Goal: Task Accomplishment & Management: Manage account settings

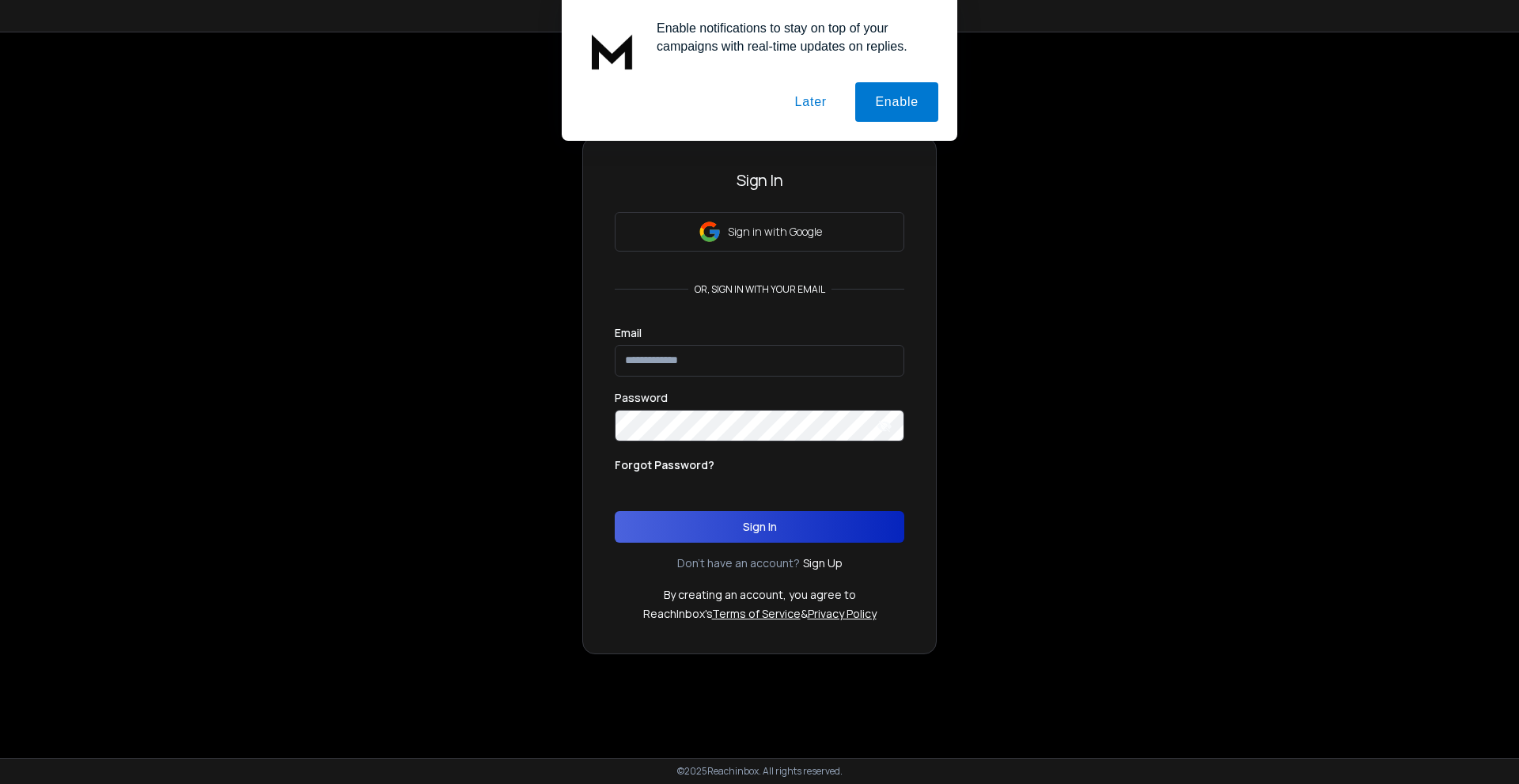
click at [695, 346] on input "email" at bounding box center [760, 360] width 290 height 32
type input "**********"
click at [615, 511] on button "Sign In" at bounding box center [760, 527] width 290 height 32
click at [814, 101] on button "Later" at bounding box center [810, 102] width 72 height 40
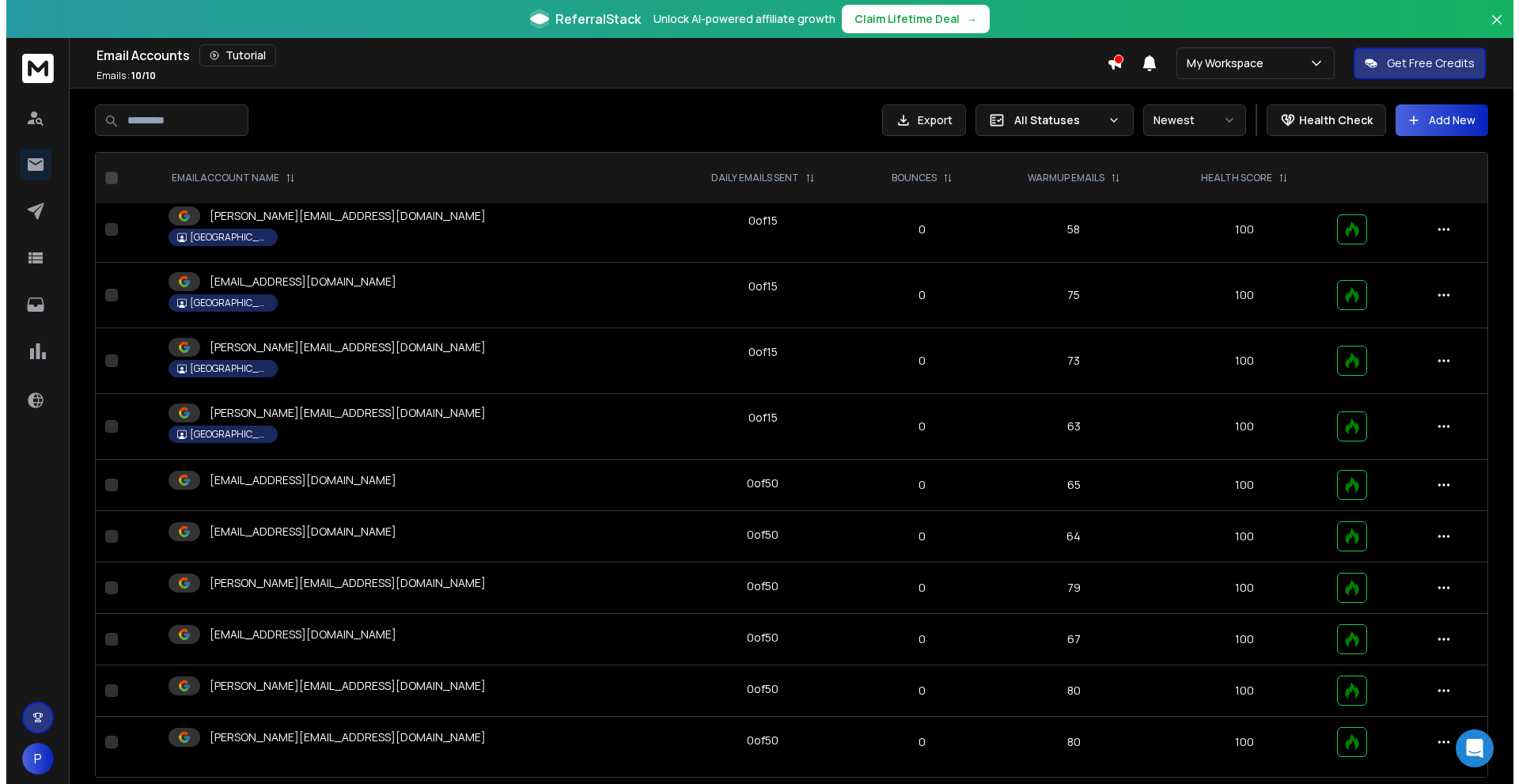
scroll to position [10, 0]
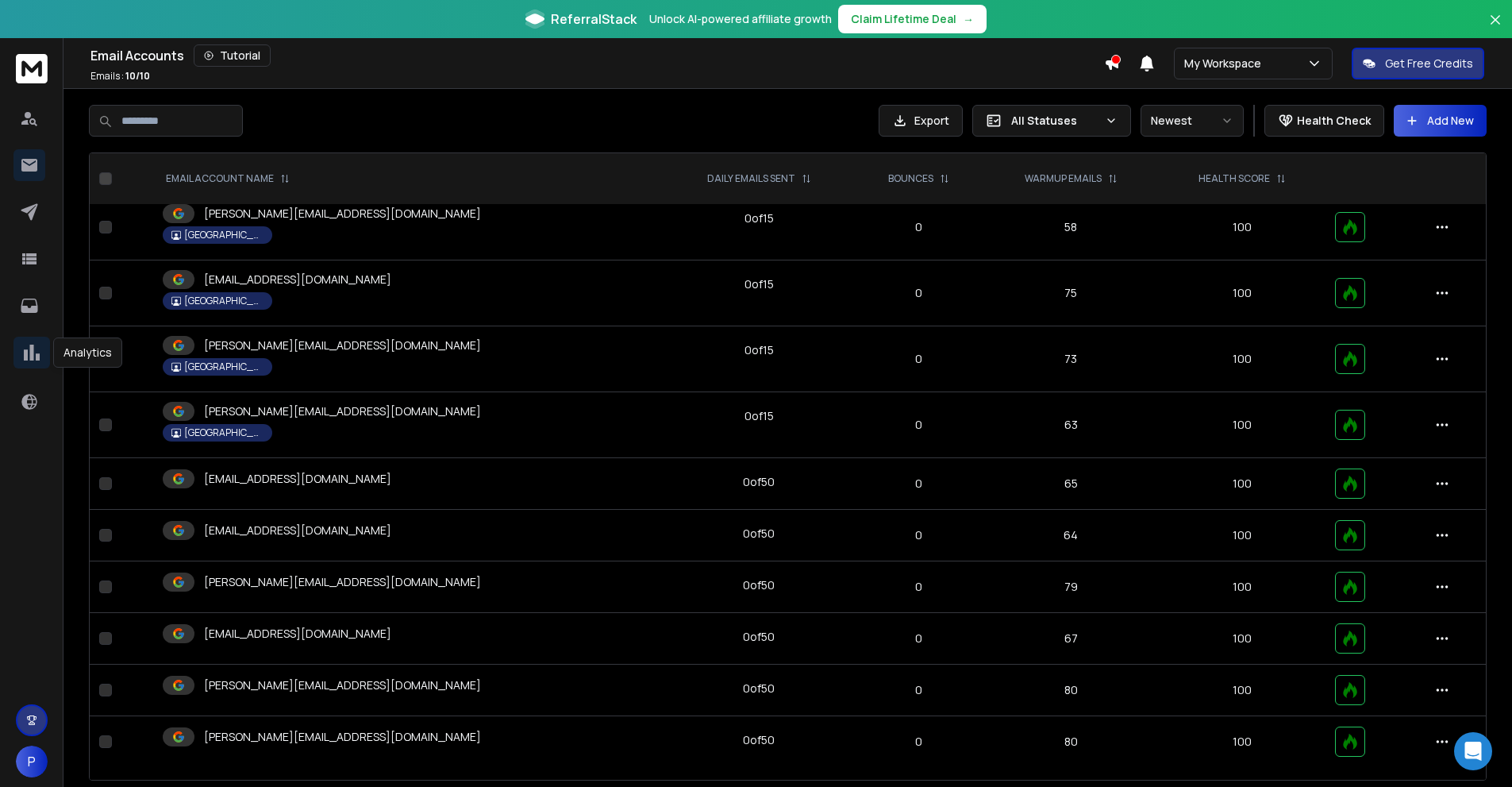
click at [28, 360] on icon at bounding box center [32, 353] width 24 height 24
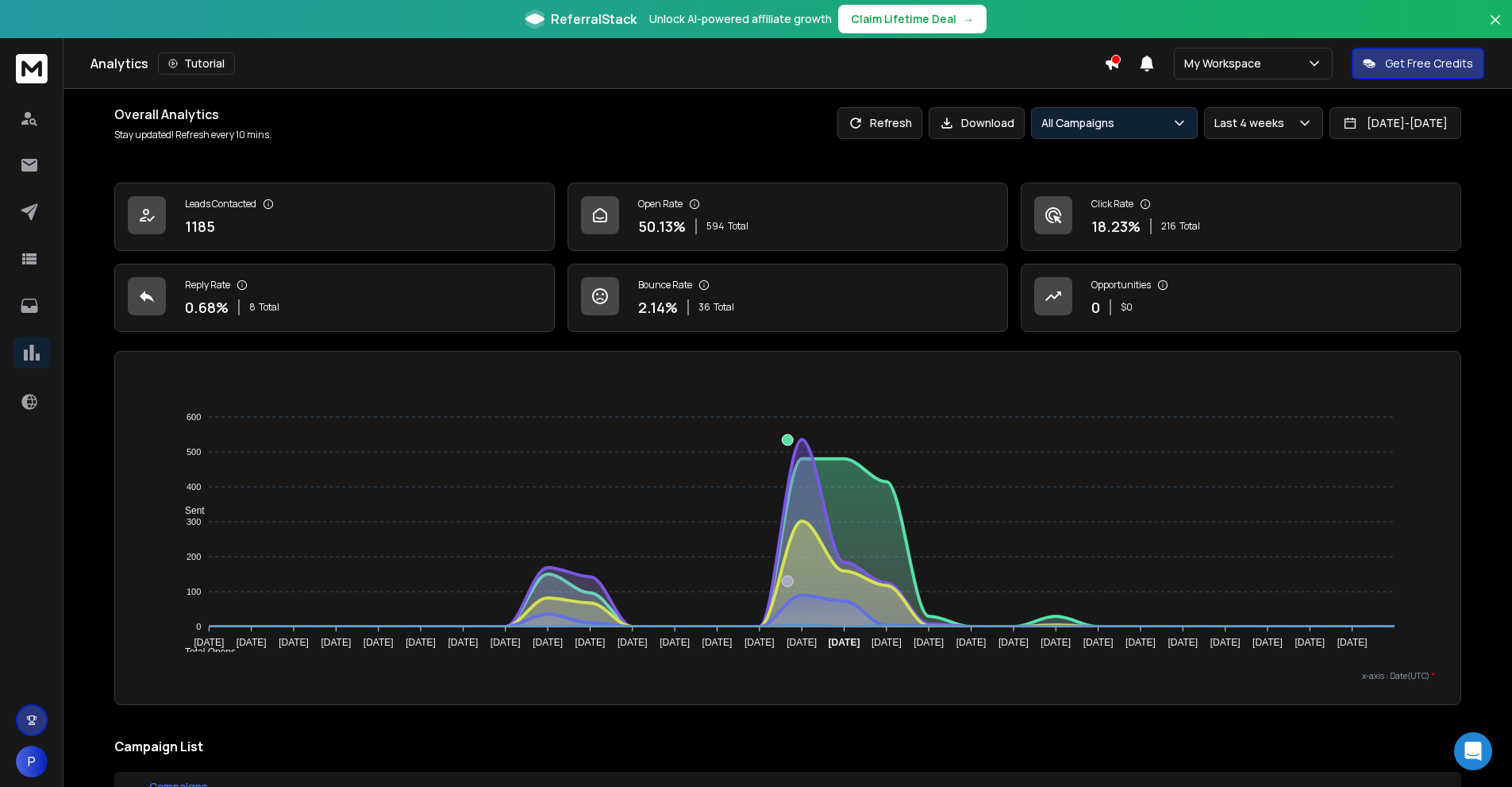
click at [1049, 135] on button "All Campaigns" at bounding box center [1114, 123] width 167 height 32
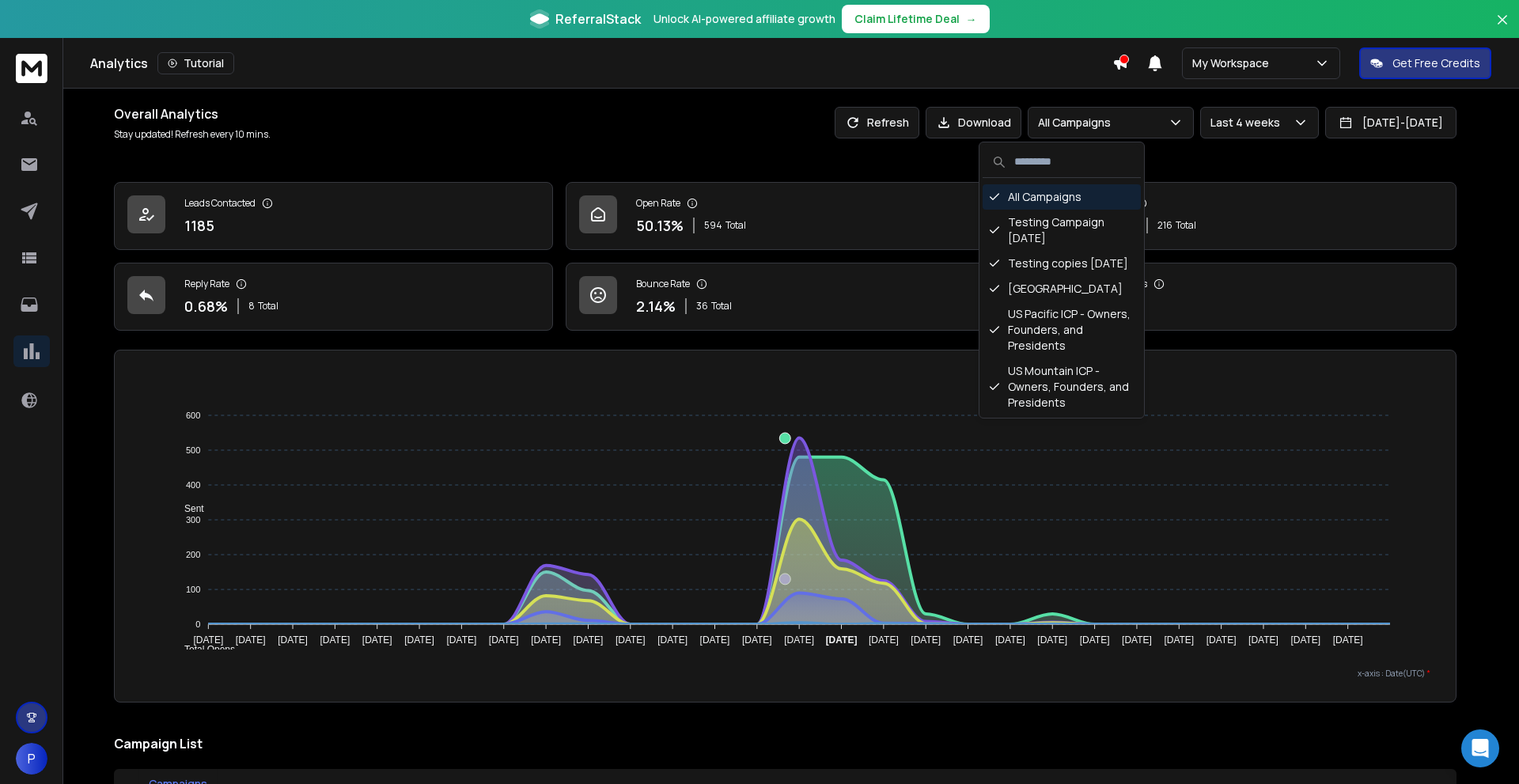
click at [1037, 190] on div "All Campaigns" at bounding box center [1062, 196] width 158 height 25
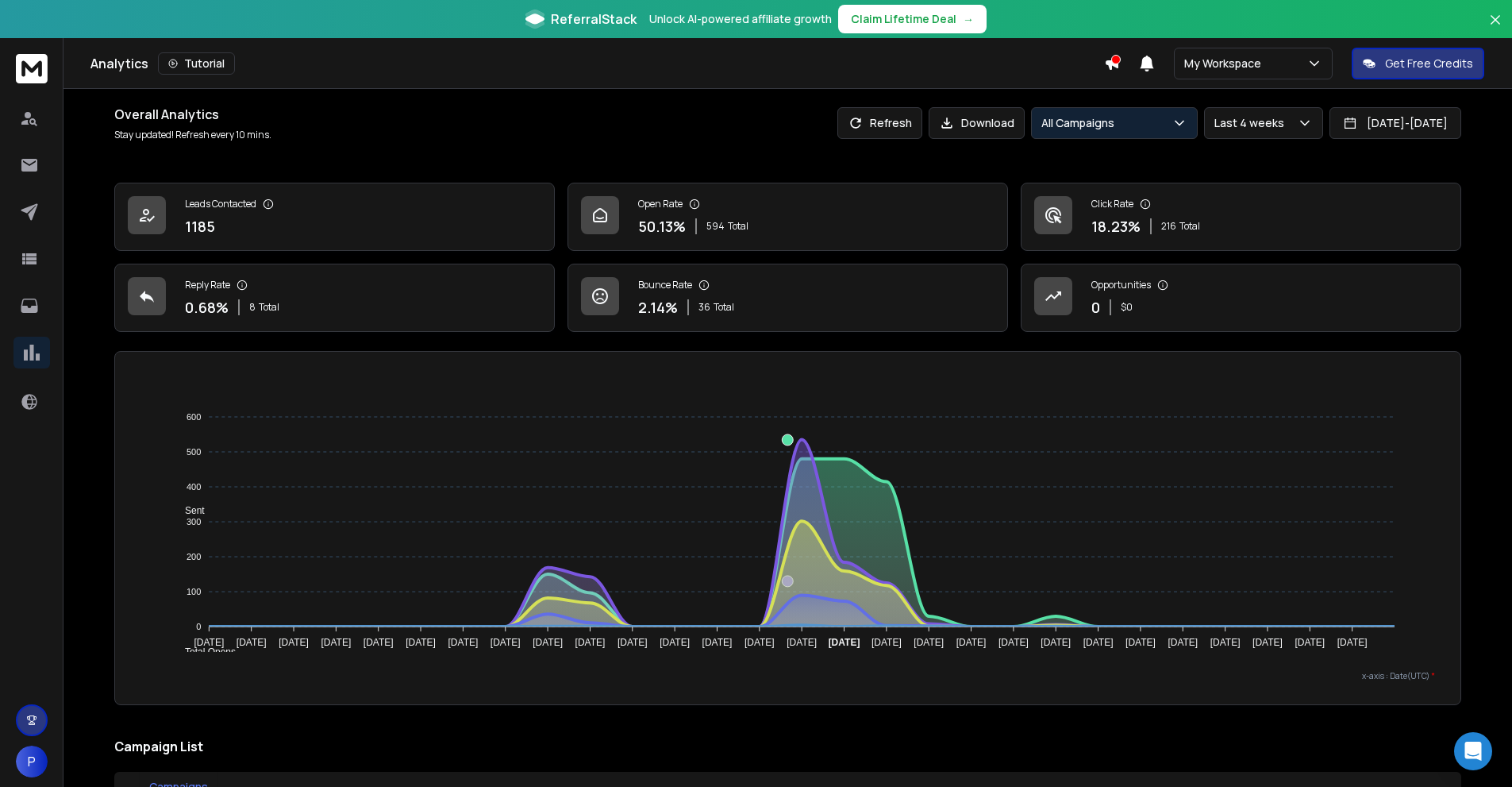
click at [1077, 136] on button "All Campaigns" at bounding box center [1114, 123] width 167 height 32
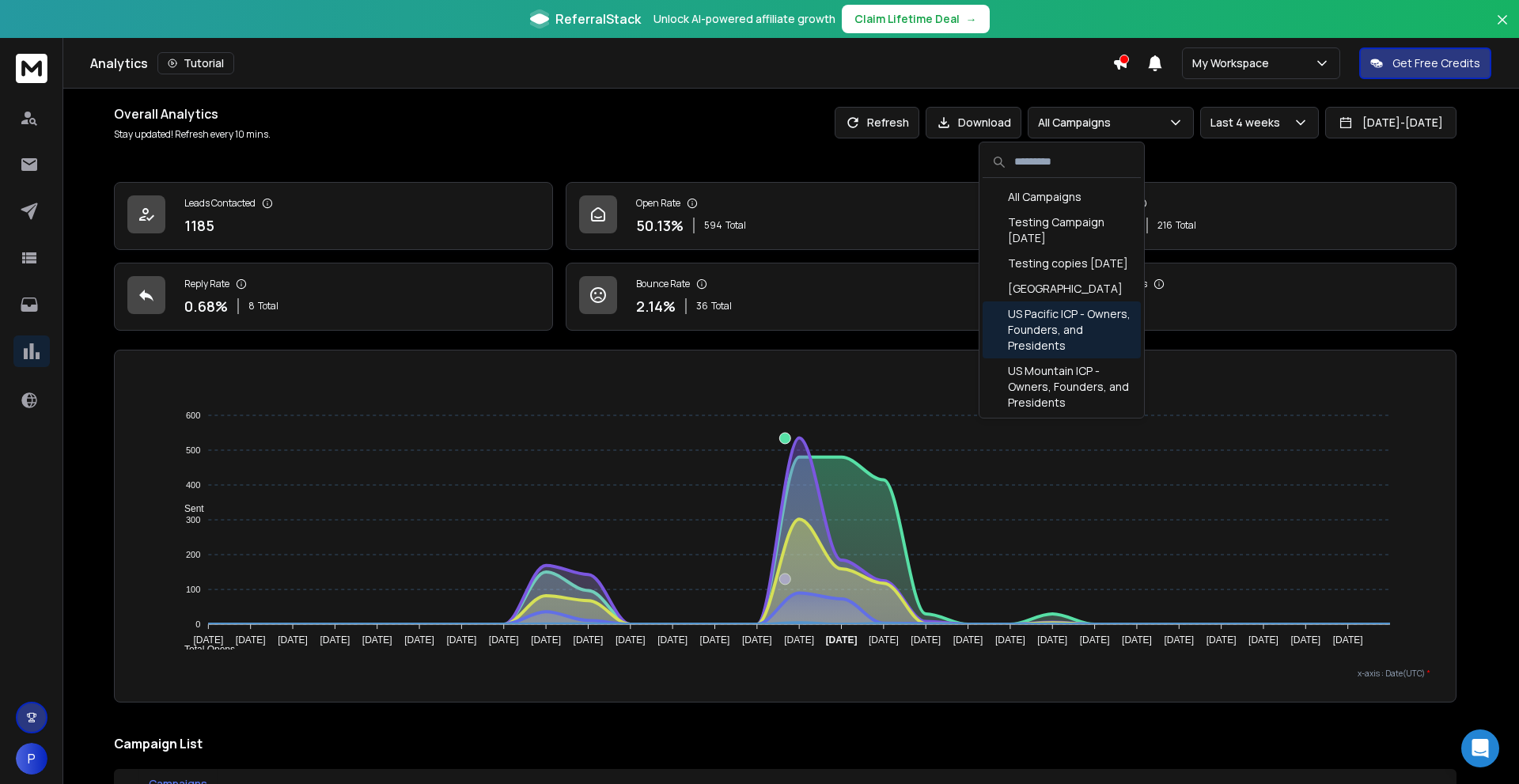
click at [1094, 317] on div "US Pacific ICP - Owners, Founders, and Presidents" at bounding box center [1062, 330] width 158 height 57
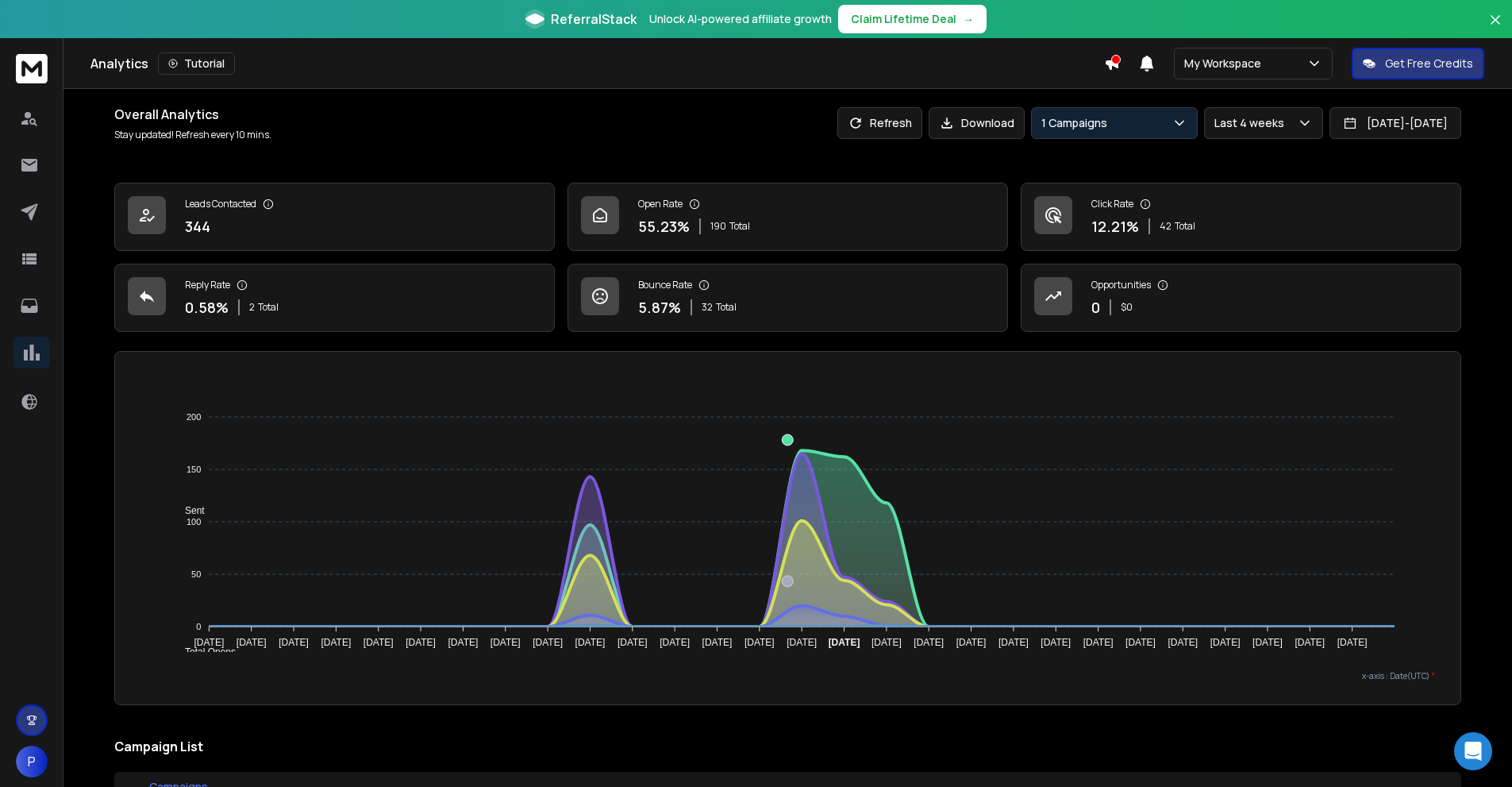
click at [1099, 115] on div "1 Campaigns" at bounding box center [1114, 123] width 146 height 16
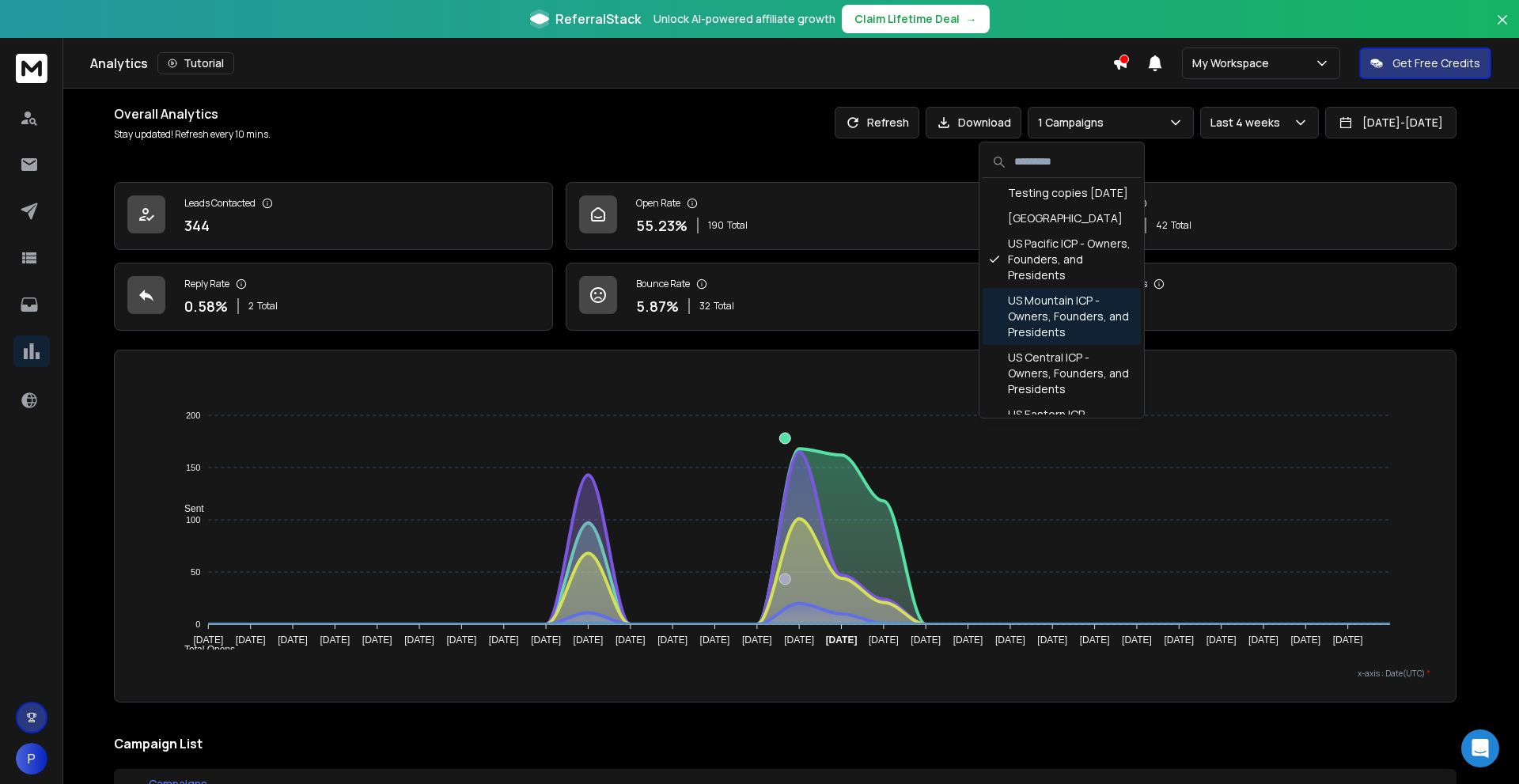
scroll to position [79, 0]
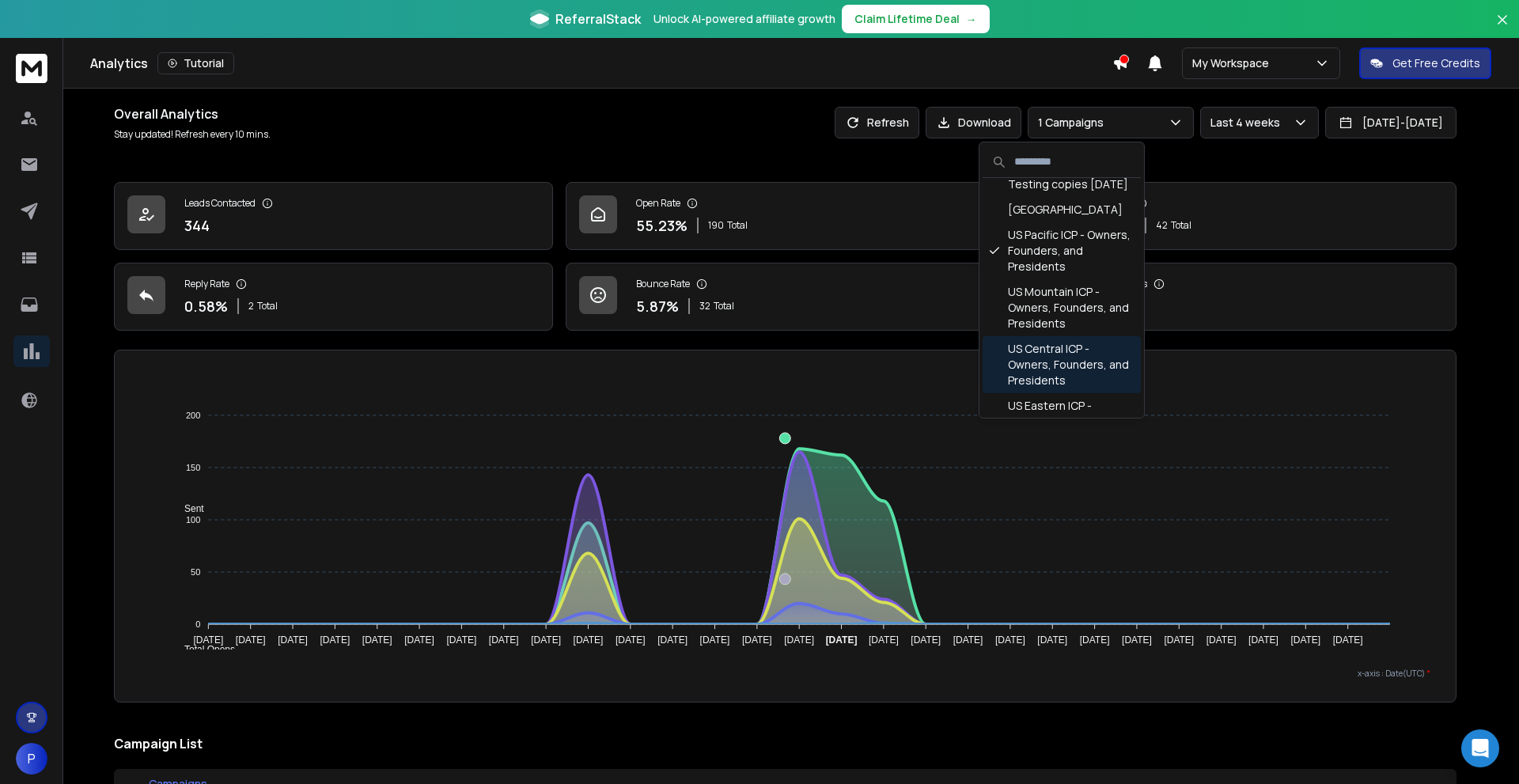
click at [1107, 360] on div "US Central ICP - Owners, Founders, and Presidents" at bounding box center [1062, 365] width 158 height 57
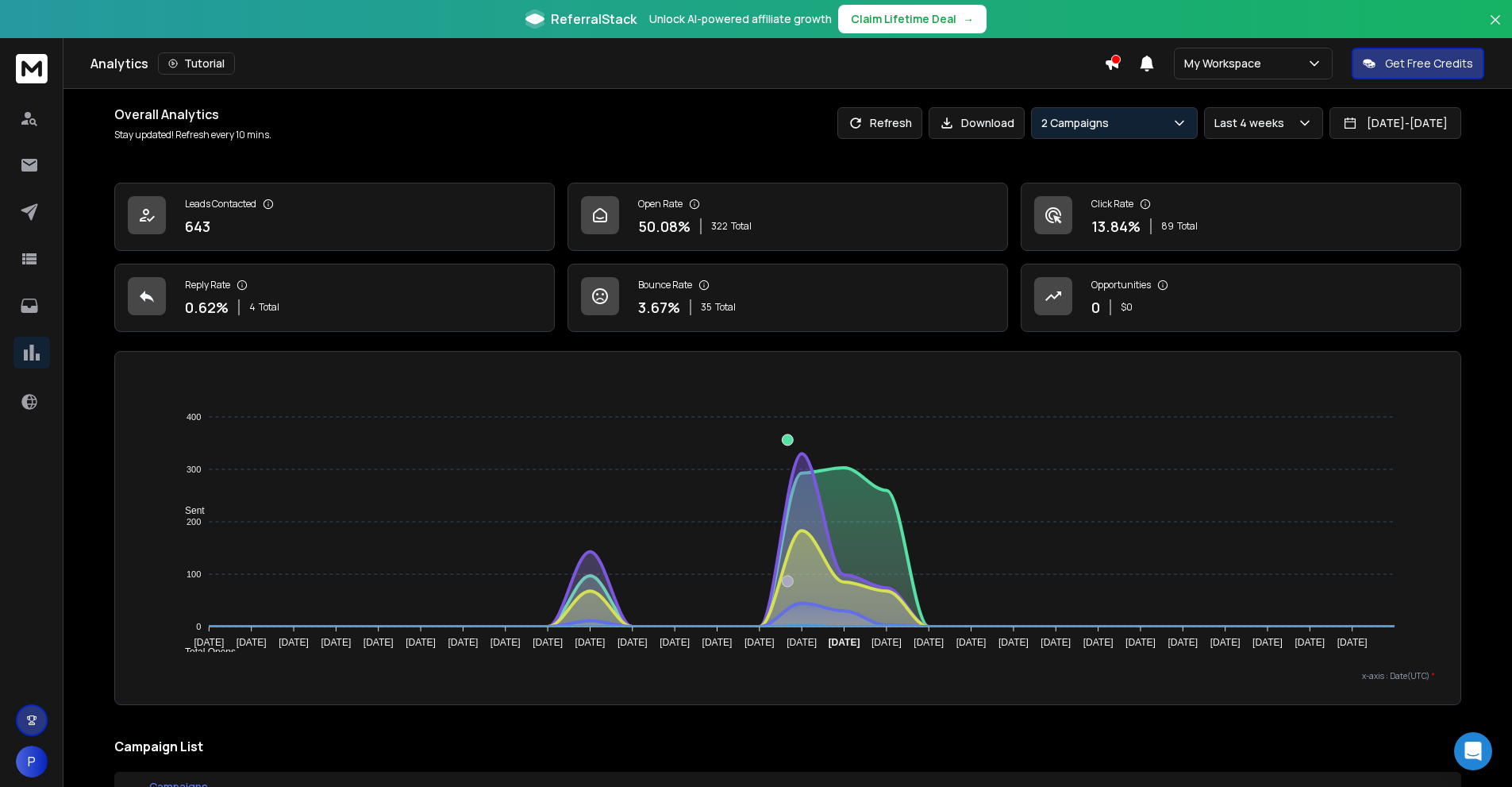
click at [1069, 133] on button "2 Campaigns" at bounding box center [1114, 123] width 167 height 32
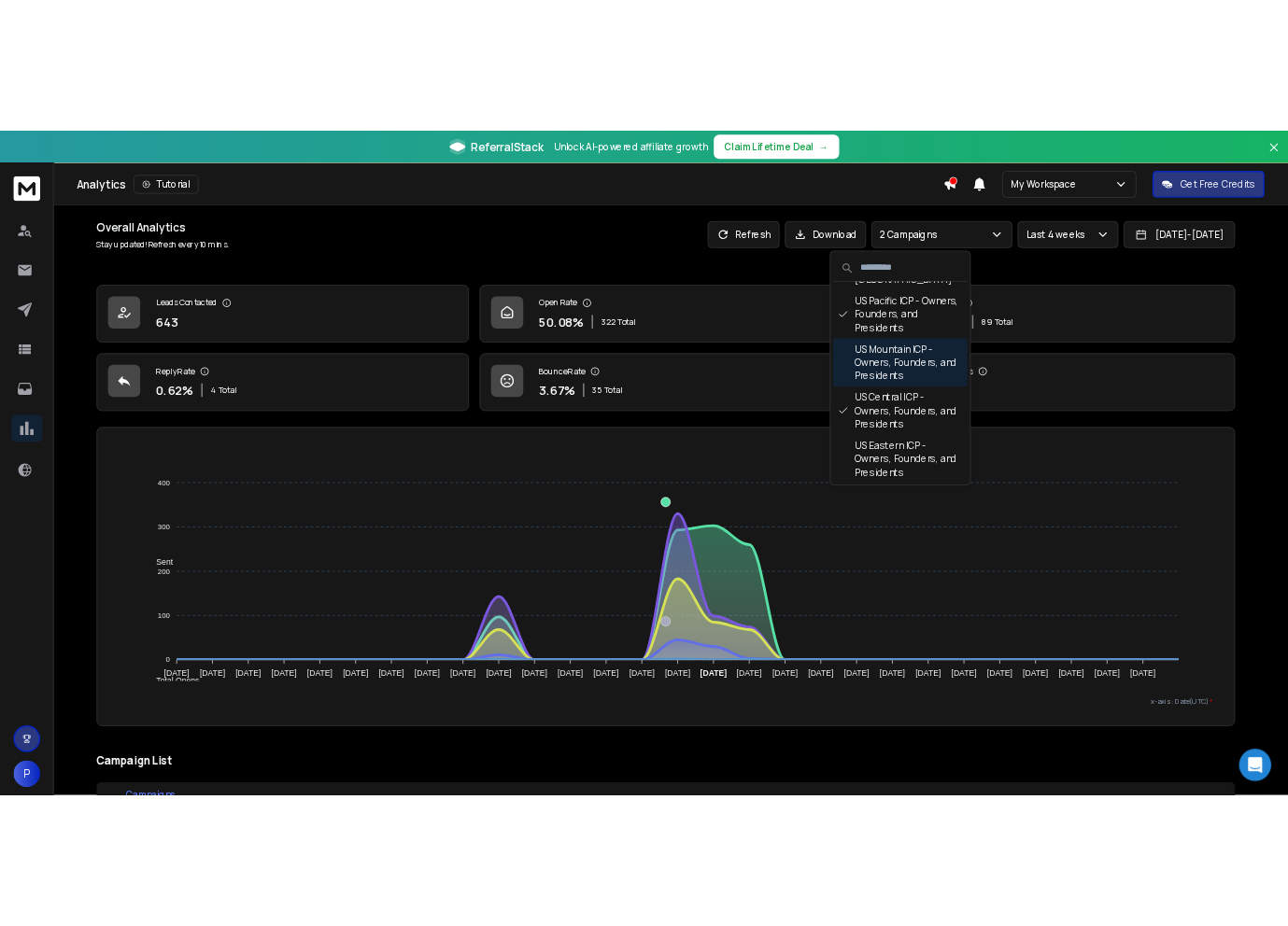
scroll to position [136, 0]
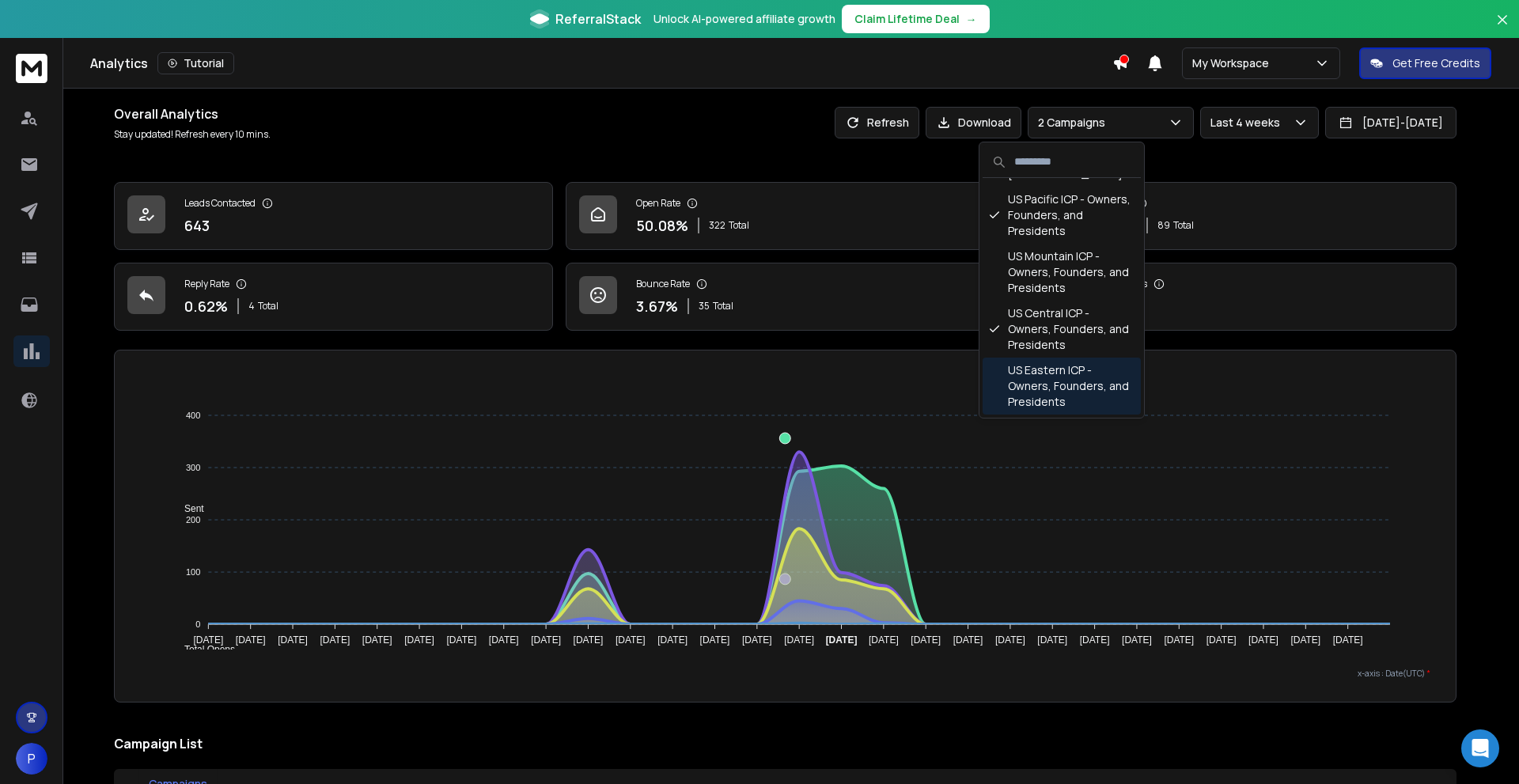
click at [1092, 402] on div "US Eastern ICP - Owners, Founders, and Presidents" at bounding box center [1062, 385] width 158 height 57
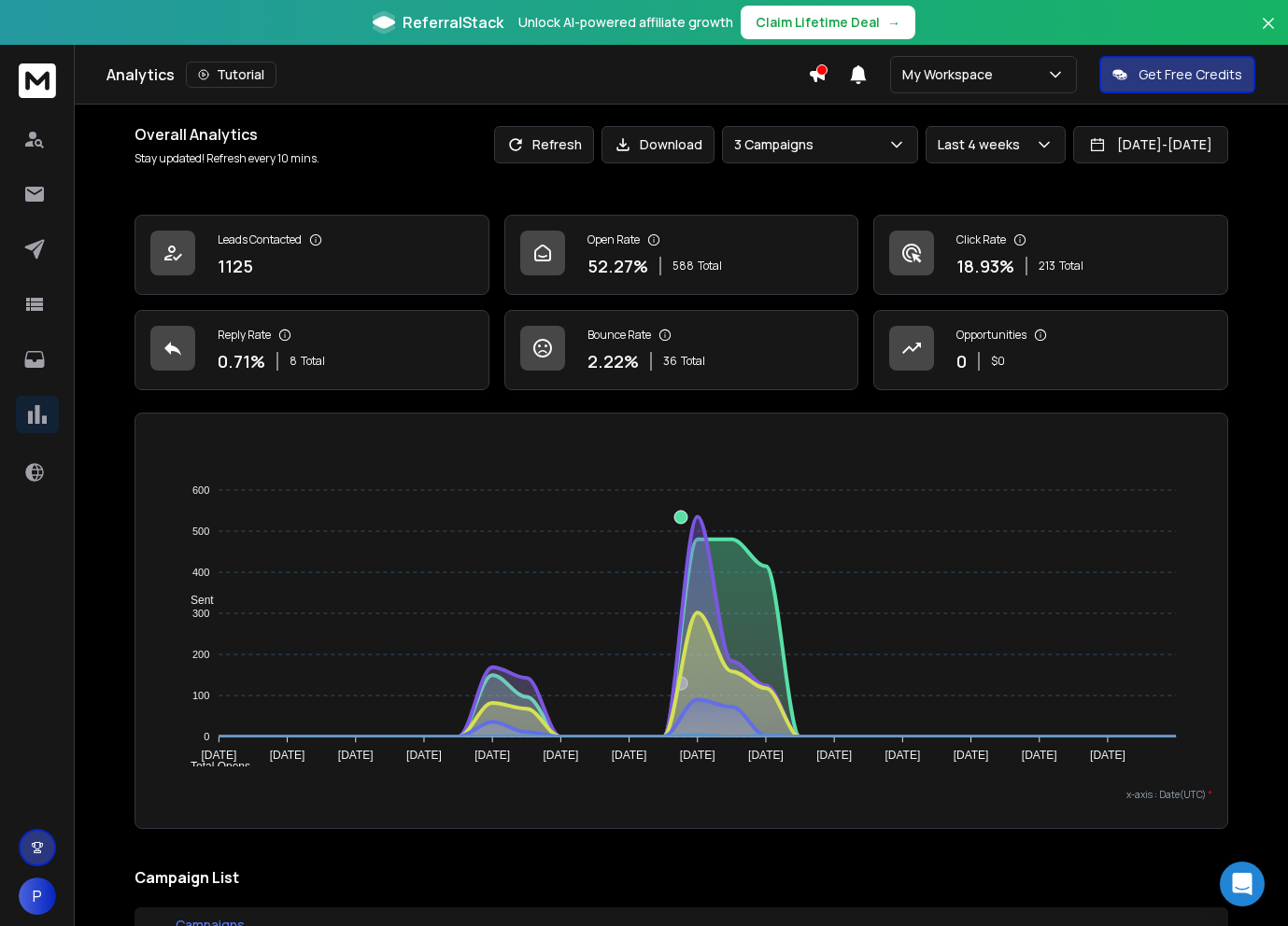
click at [301, 240] on p "Leads Contacted" at bounding box center [260, 240] width 85 height 15
click at [286, 254] on div "1125" at bounding box center [269, 265] width 104 height 27
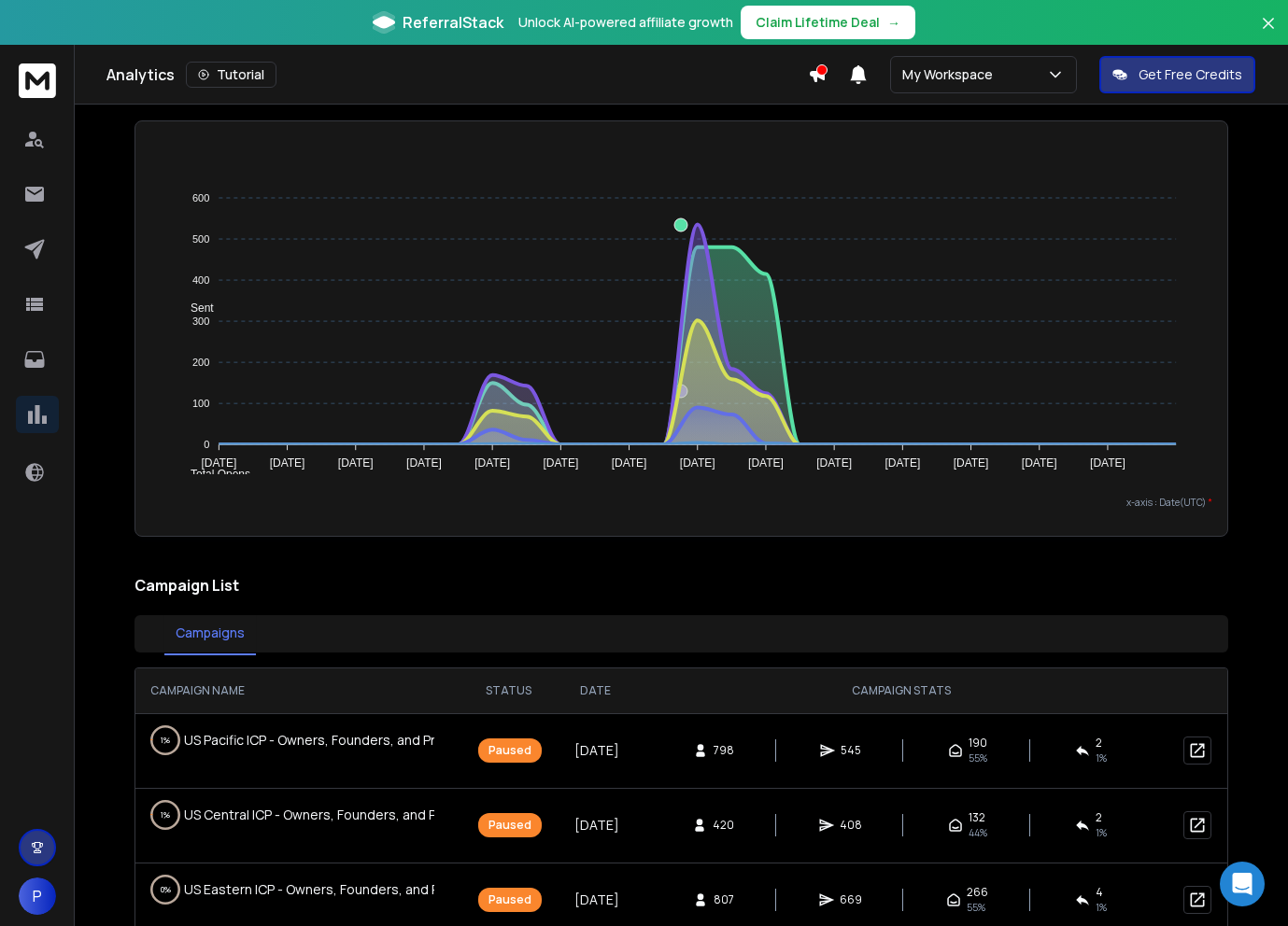
scroll to position [323, 0]
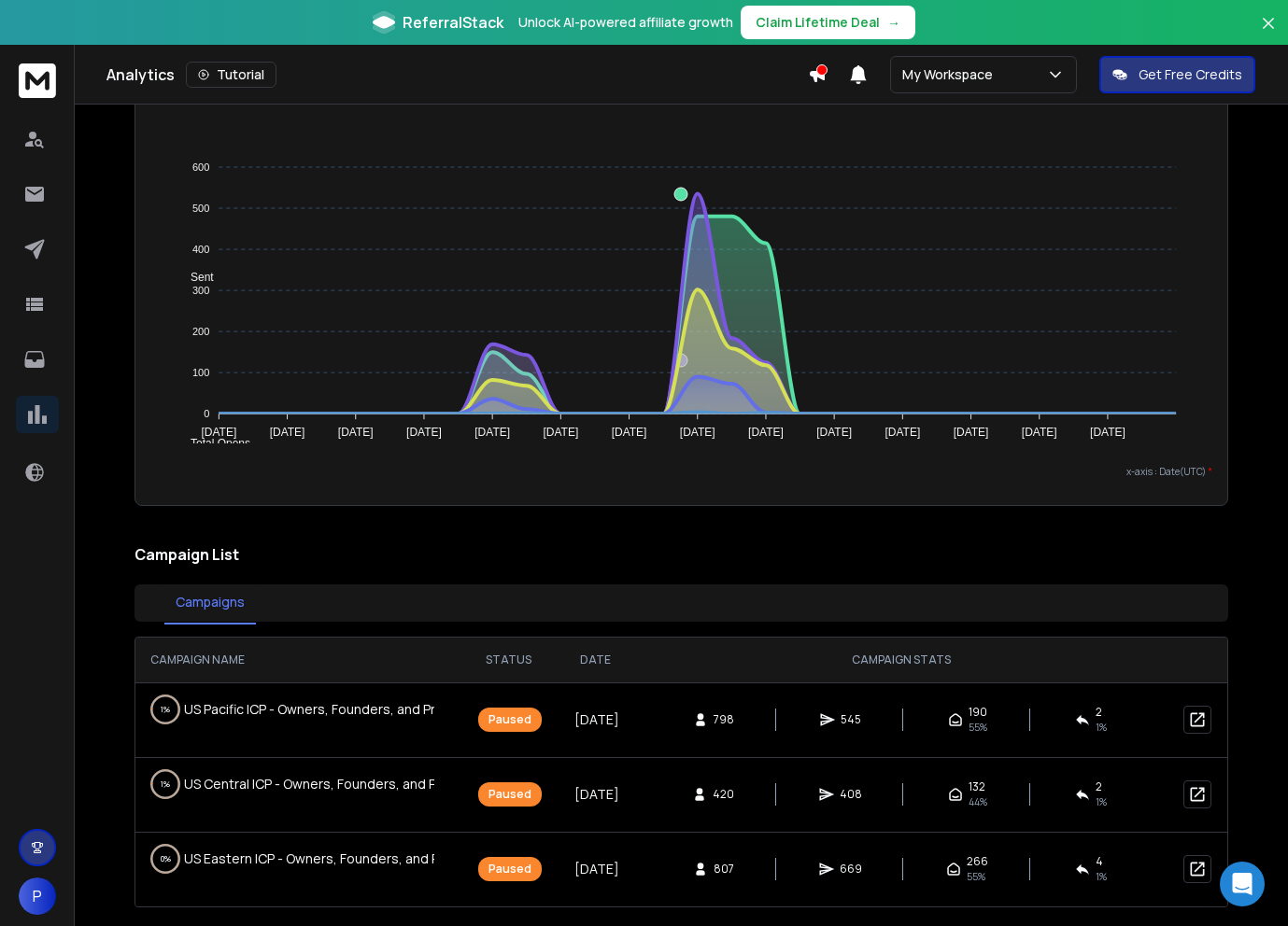
click at [1191, 726] on icon at bounding box center [1197, 720] width 19 height 19
click at [1206, 796] on icon at bounding box center [1197, 794] width 19 height 19
click at [1191, 855] on link at bounding box center [1198, 869] width 29 height 29
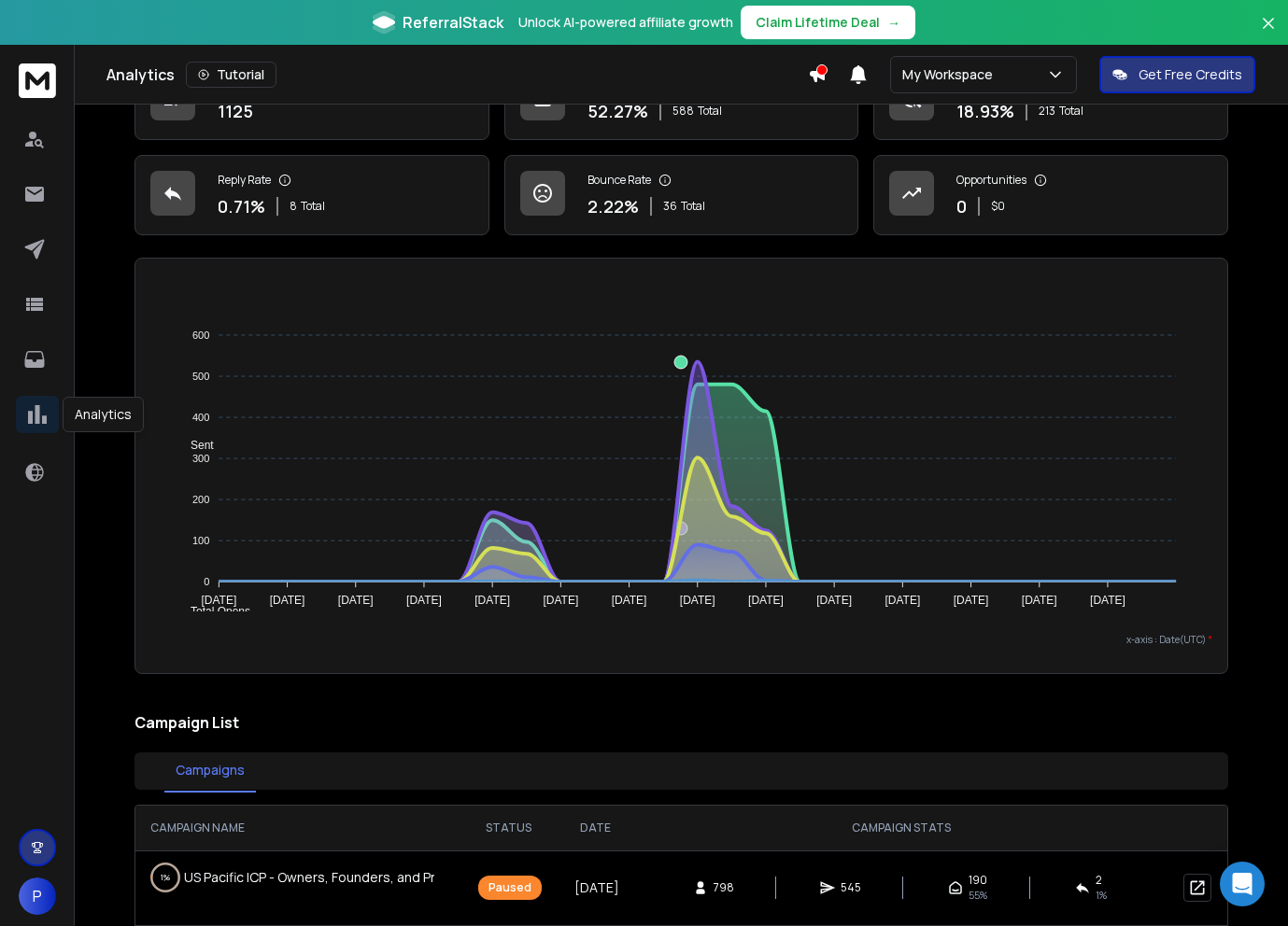
scroll to position [43, 0]
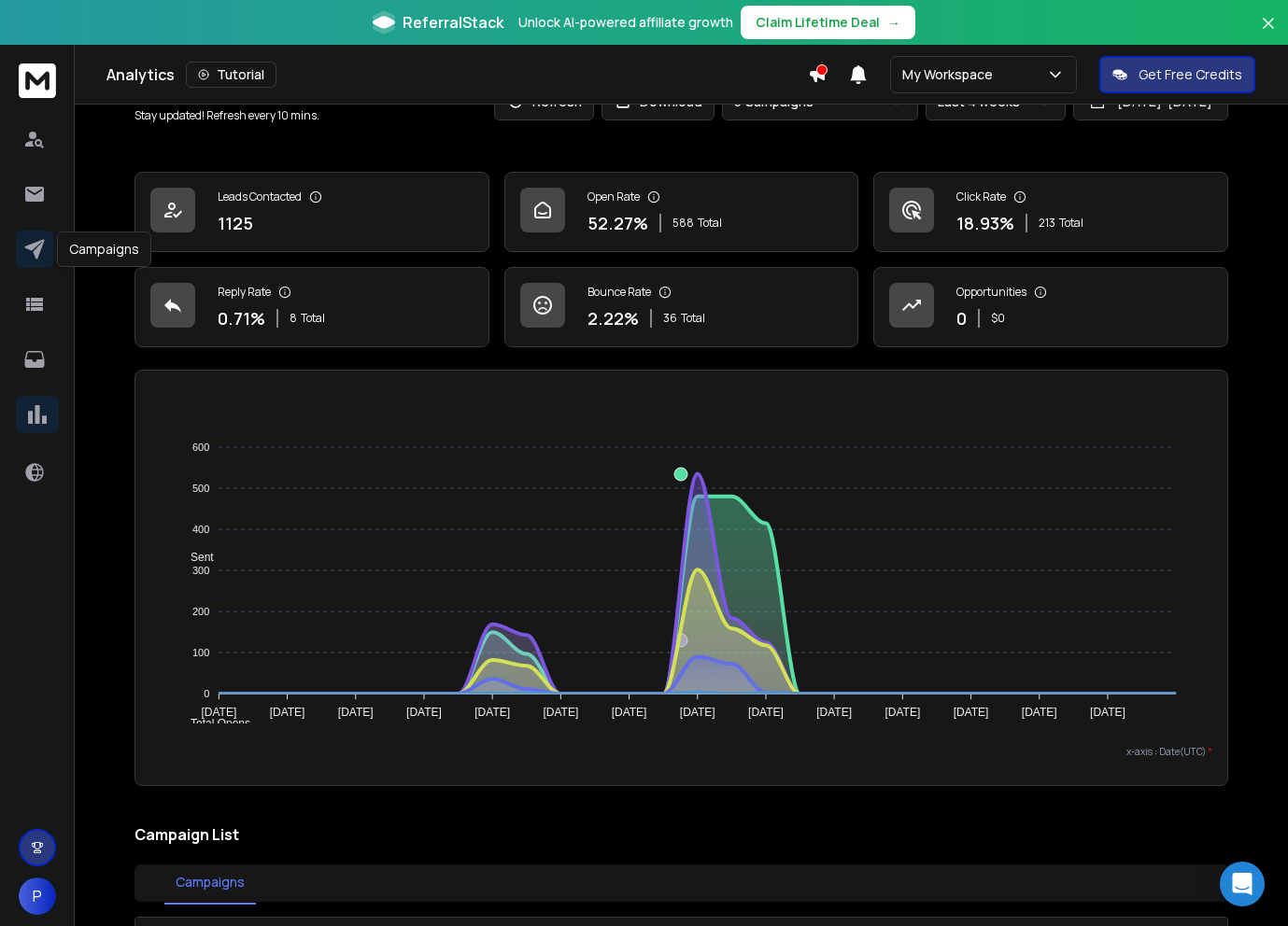
click at [47, 234] on link at bounding box center [34, 250] width 37 height 37
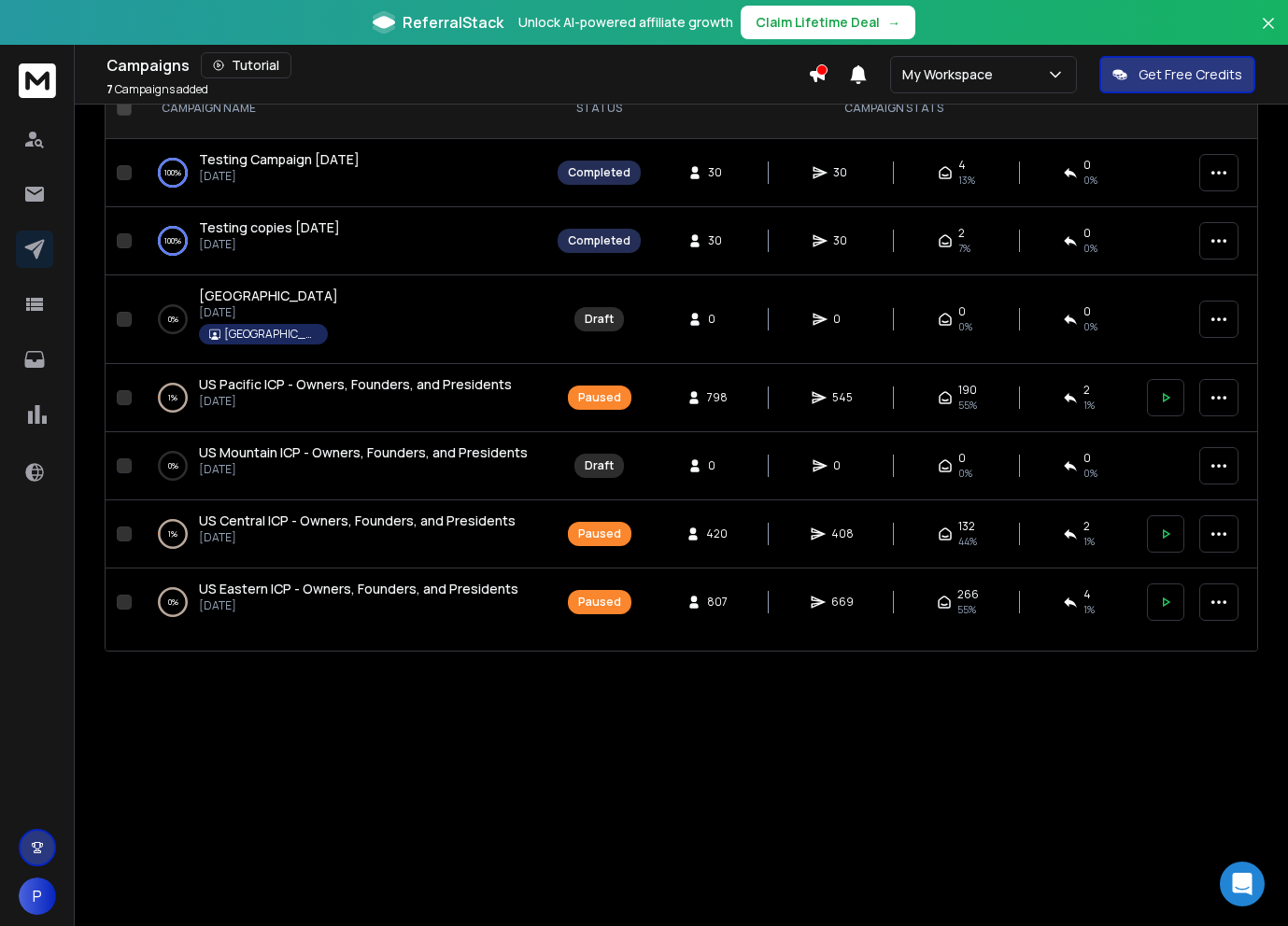
scroll to position [142, 0]
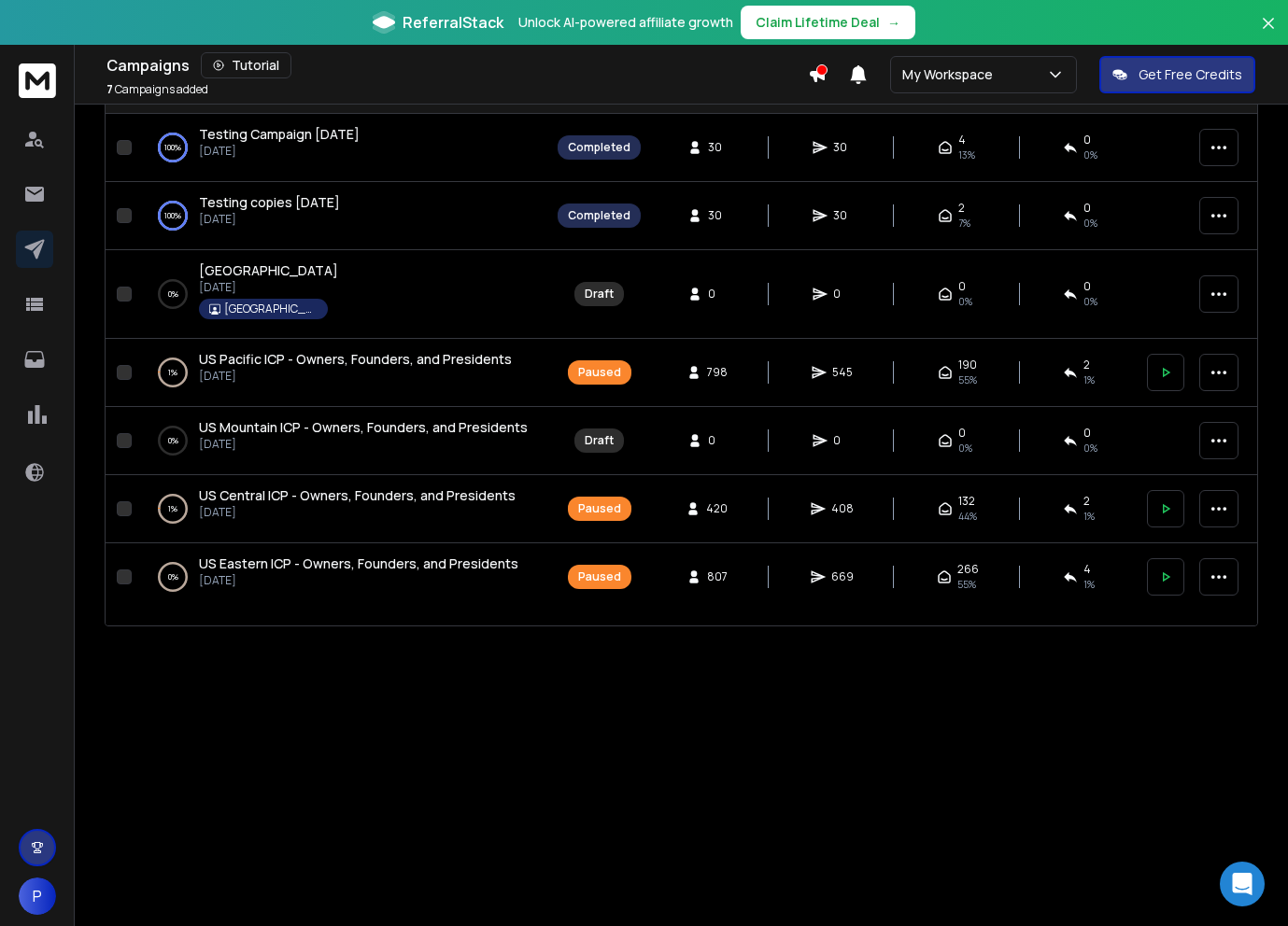
click at [283, 576] on p "21 days ago" at bounding box center [358, 580] width 320 height 15
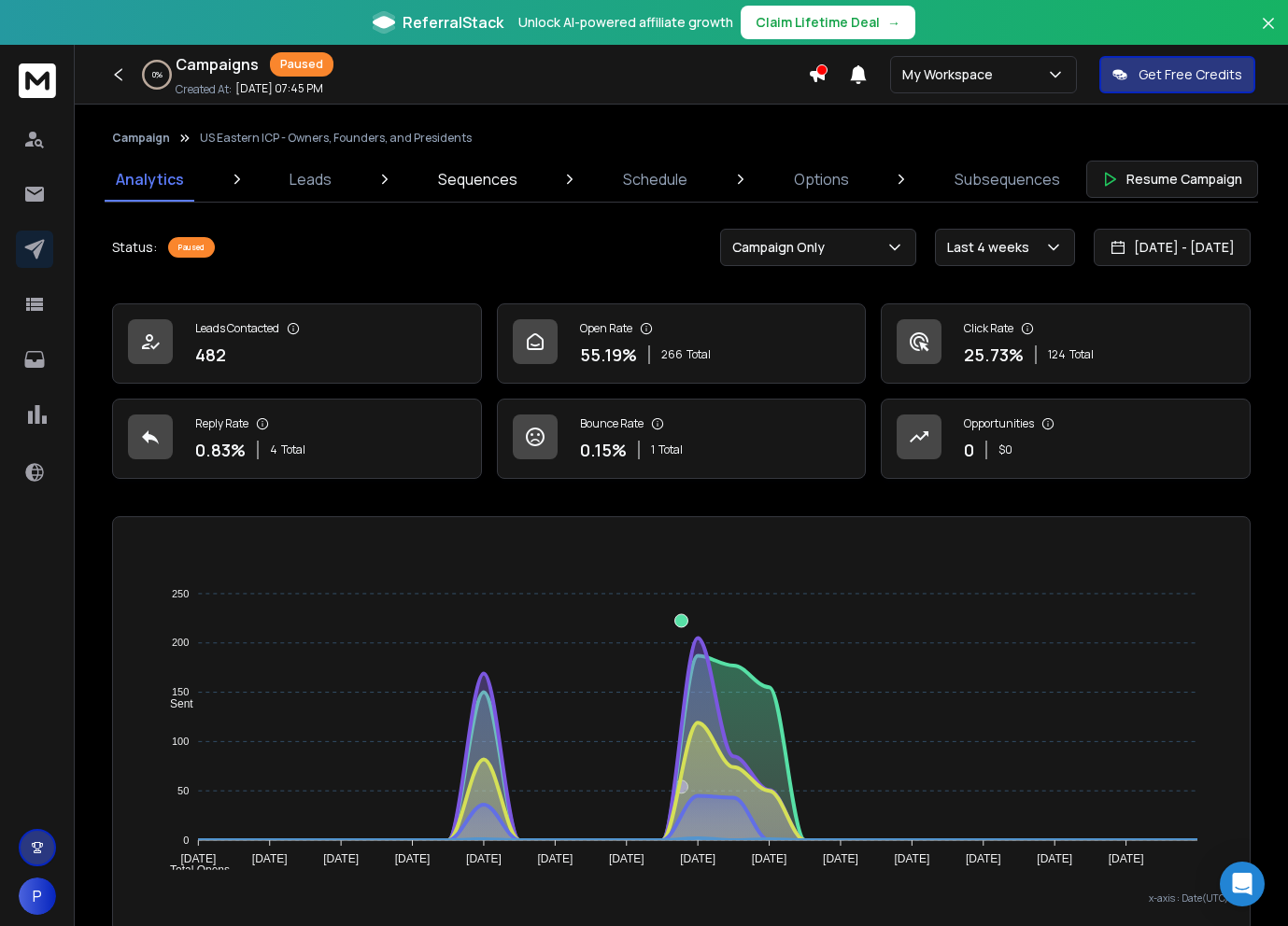
click at [498, 182] on p "Sequences" at bounding box center [478, 179] width 80 height 23
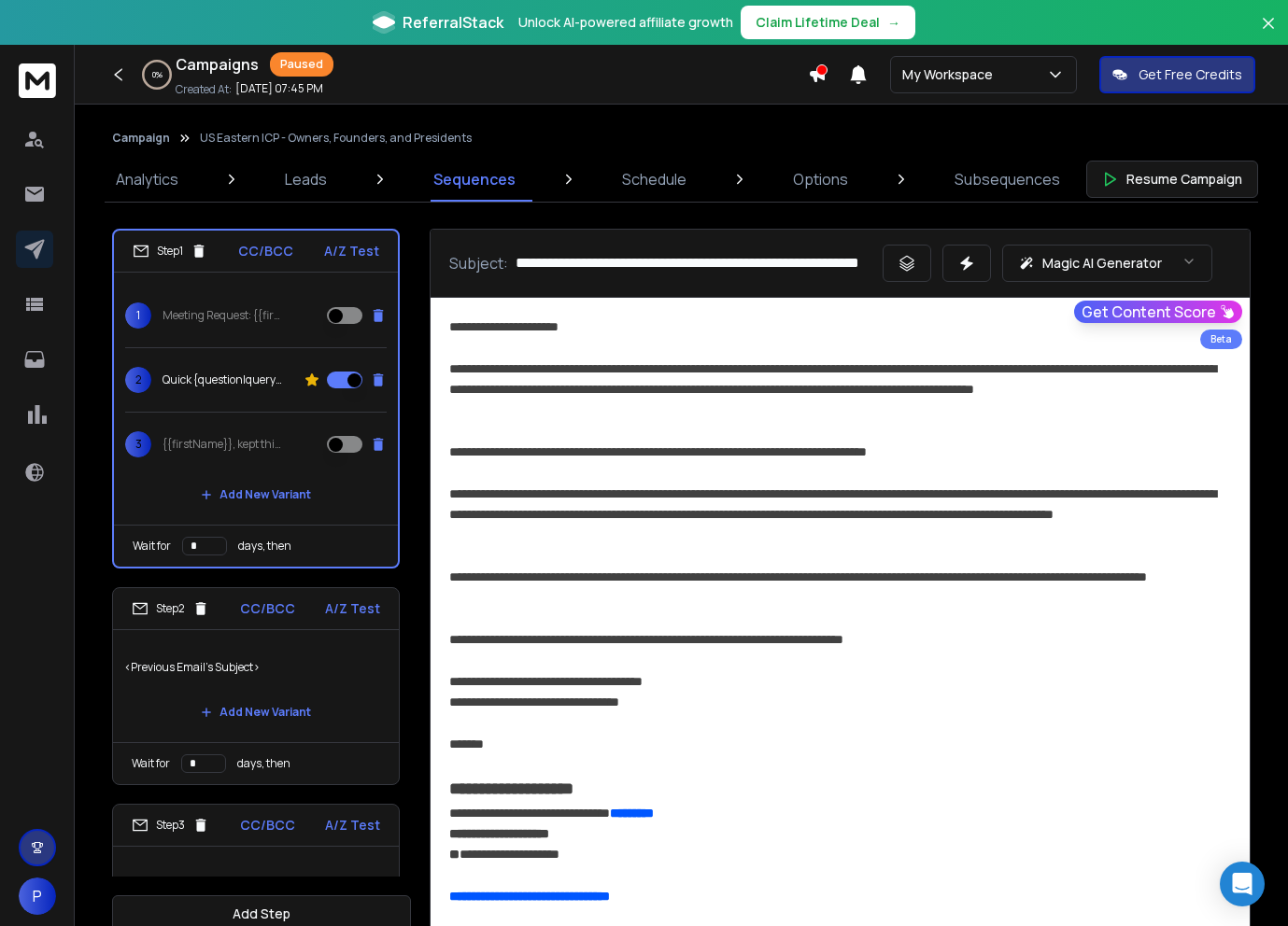
click at [219, 318] on p "Meeting Request: {{firstName}} {{lastName}} - {{companyName}}" at bounding box center [222, 316] width 120 height 15
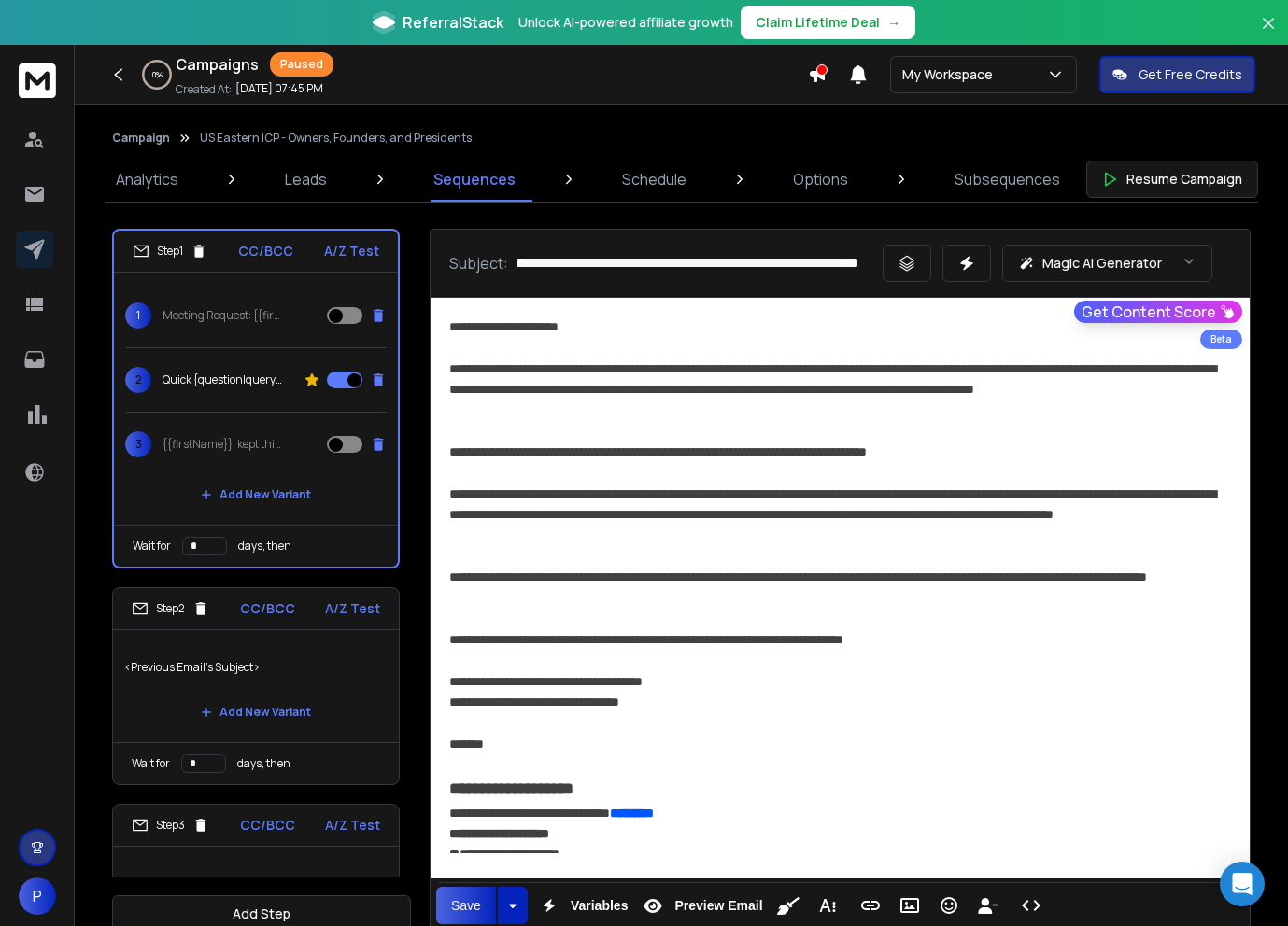
click at [794, 262] on input "**********" at bounding box center [689, 263] width 348 height 23
drag, startPoint x: 456, startPoint y: 325, endPoint x: 465, endPoint y: 330, distance: 10.3
click at [454, 324] on div "**********" at bounding box center [833, 326] width 768 height 21
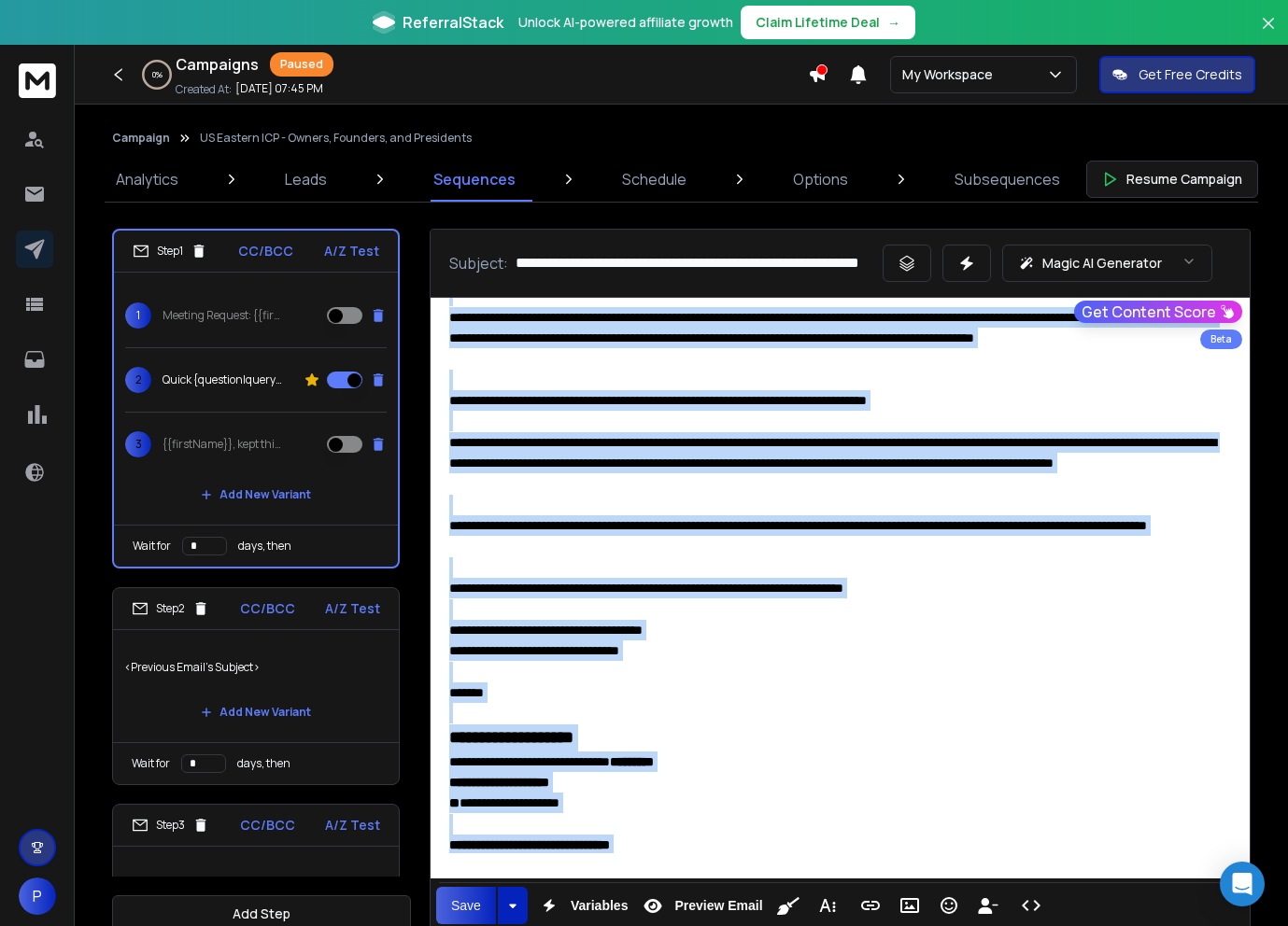
scroll to position [92, 0]
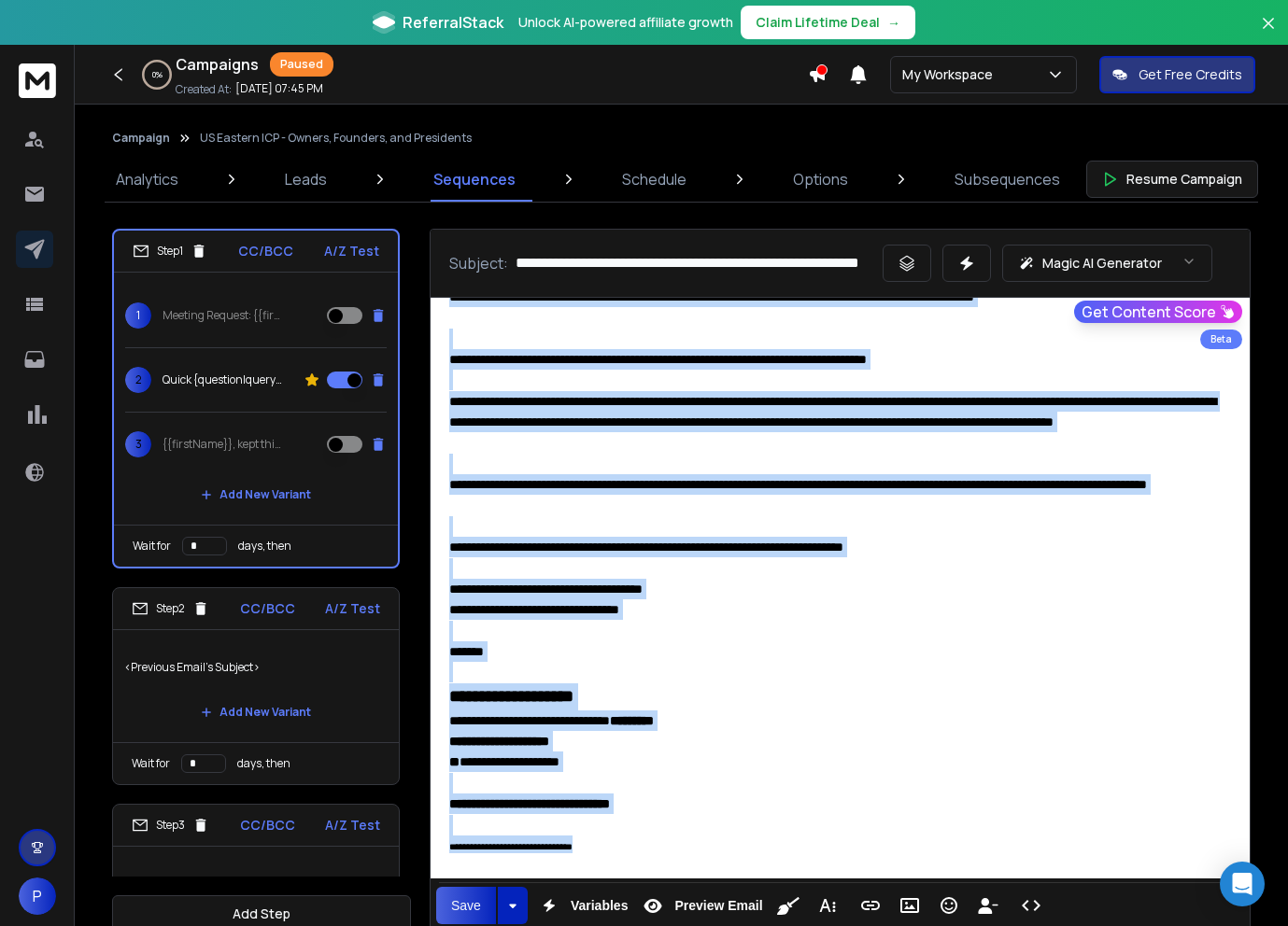
copy div "**********"
click at [207, 376] on p "Quick {question|query|inquiry} for {{firstName}} at {{companyName}}" at bounding box center [222, 379] width 120 height 15
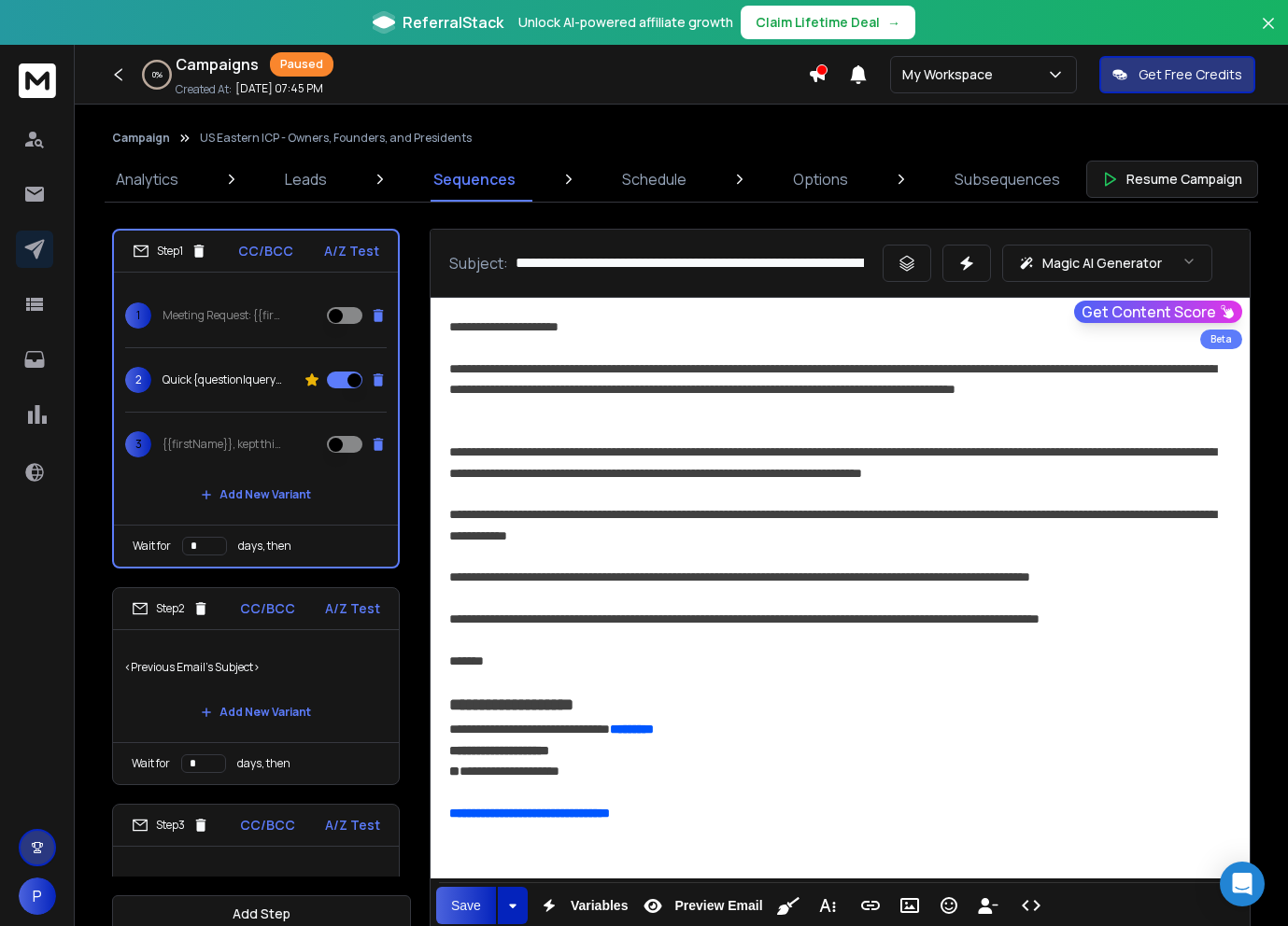
click at [771, 259] on input "**********" at bounding box center [689, 263] width 348 height 23
click at [551, 343] on div at bounding box center [840, 347] width 782 height 21
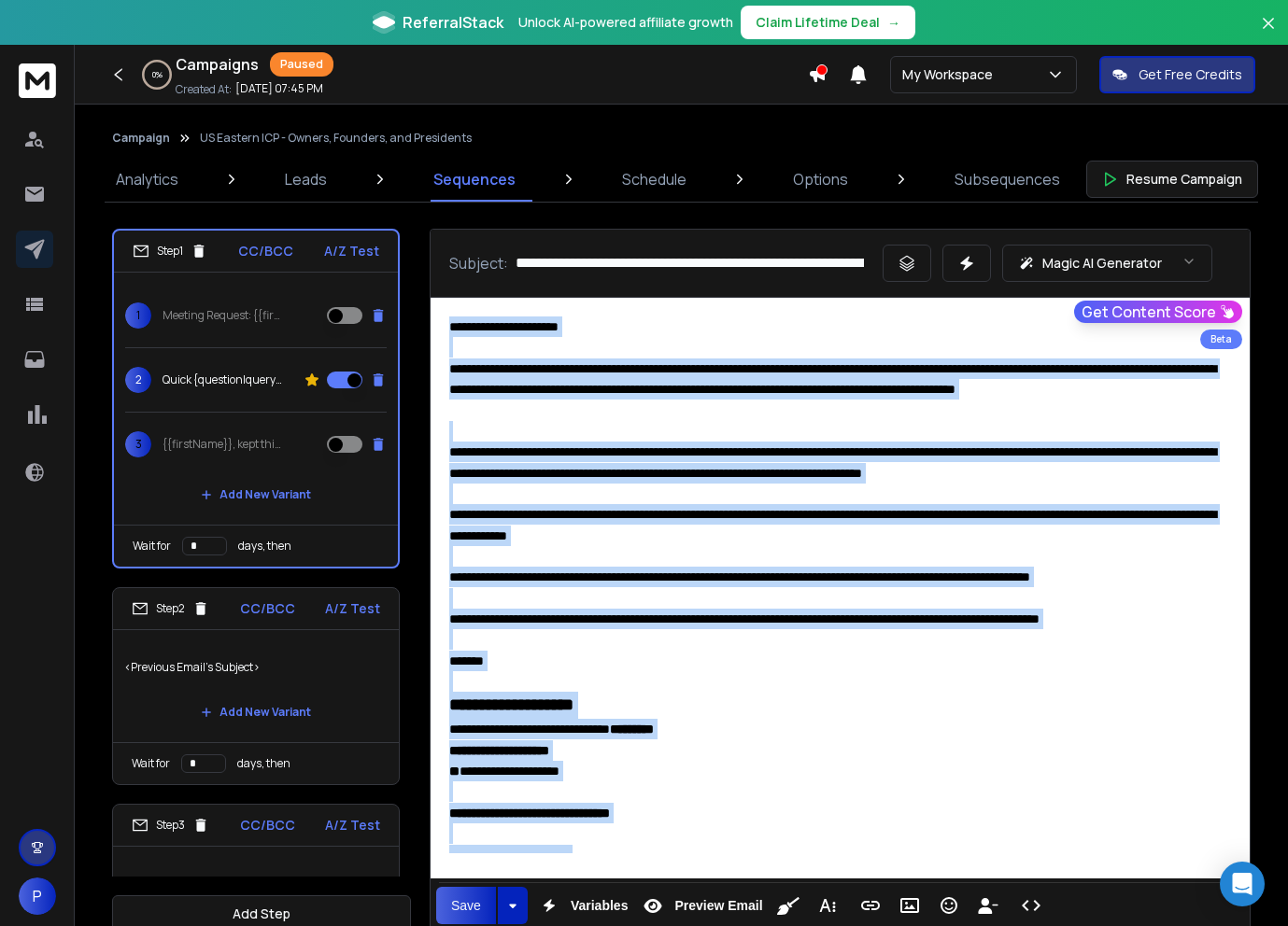
copy div "**********"
click at [193, 438] on p "{{firstName}}, kept this one short" at bounding box center [222, 444] width 120 height 15
type input "**********"
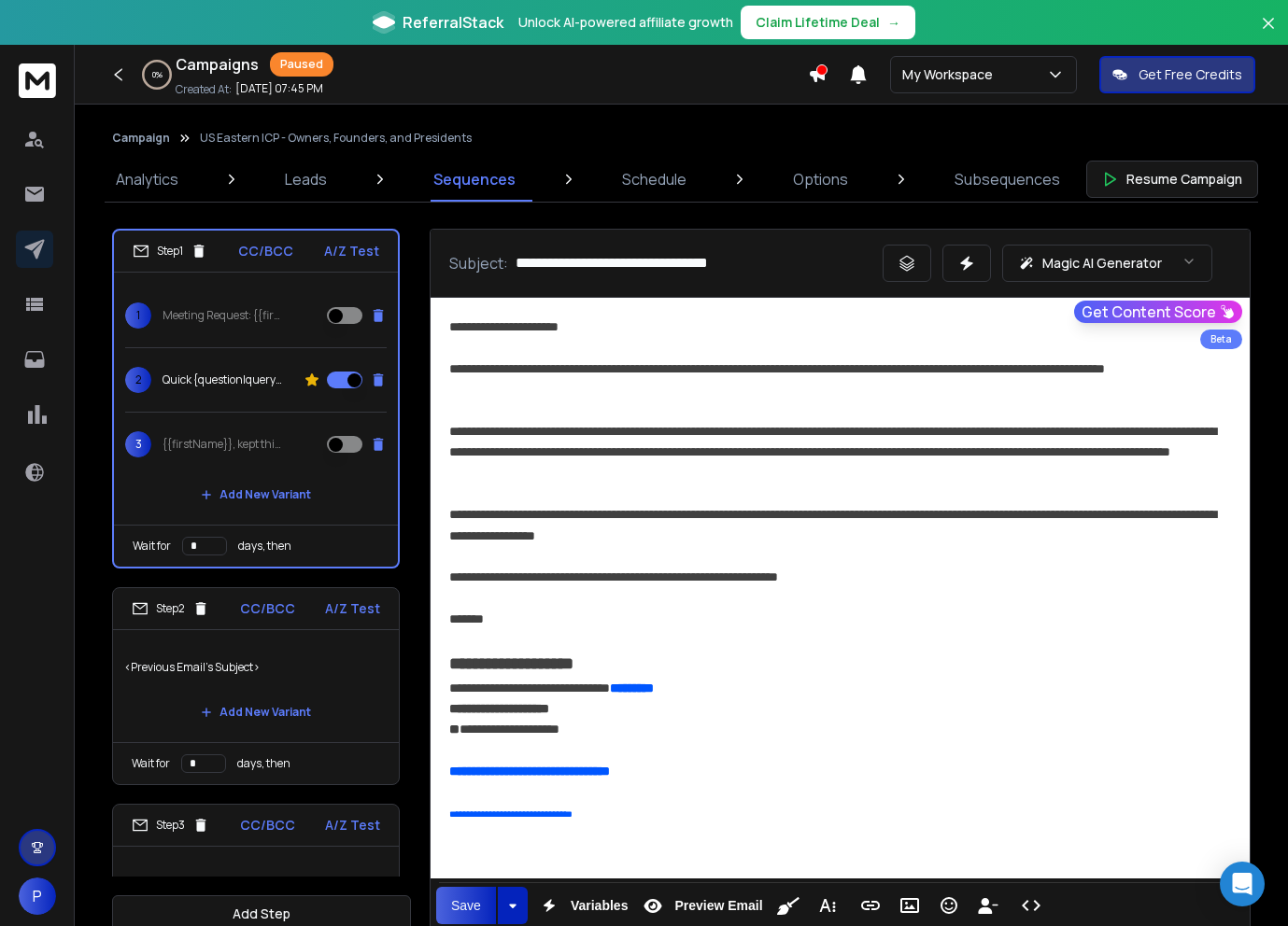
click at [747, 262] on input "**********" at bounding box center [689, 263] width 348 height 23
click at [757, 261] on input "**********" at bounding box center [689, 263] width 348 height 23
click at [917, 676] on div "**********" at bounding box center [840, 665] width 782 height 28
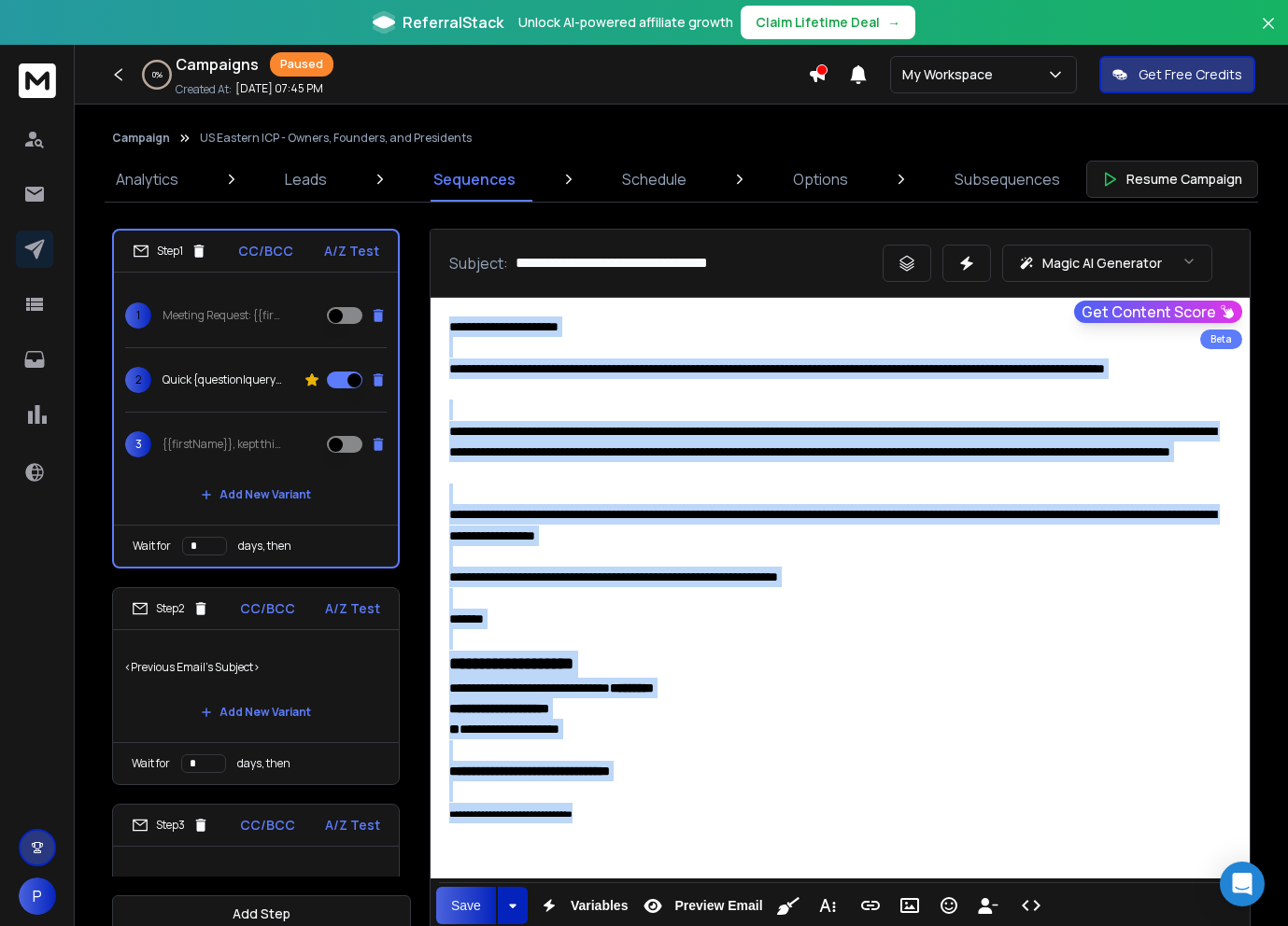
copy div "**********"
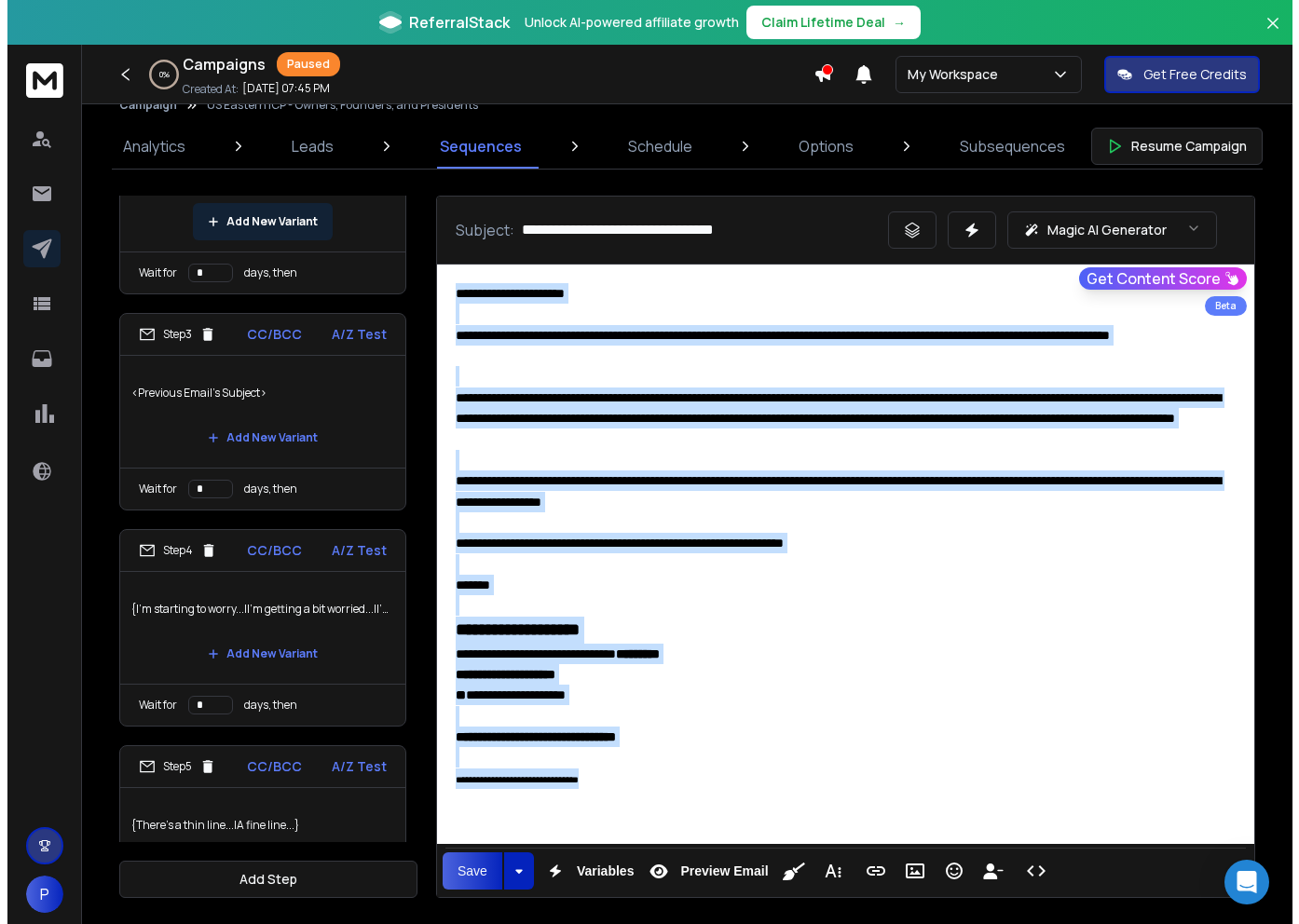
scroll to position [235, 0]
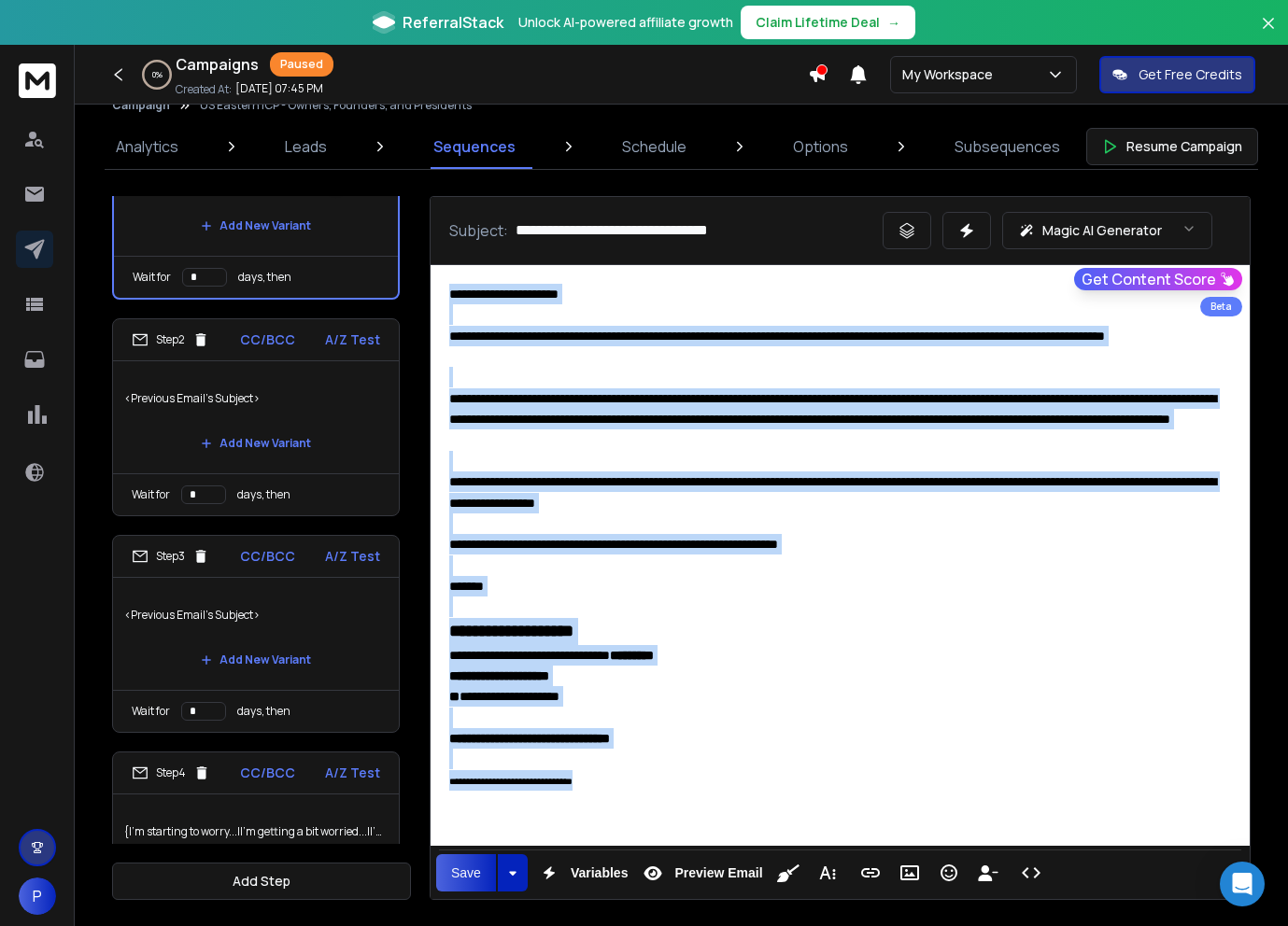
click at [229, 390] on p "<Previous Email's Subject>" at bounding box center [256, 398] width 263 height 52
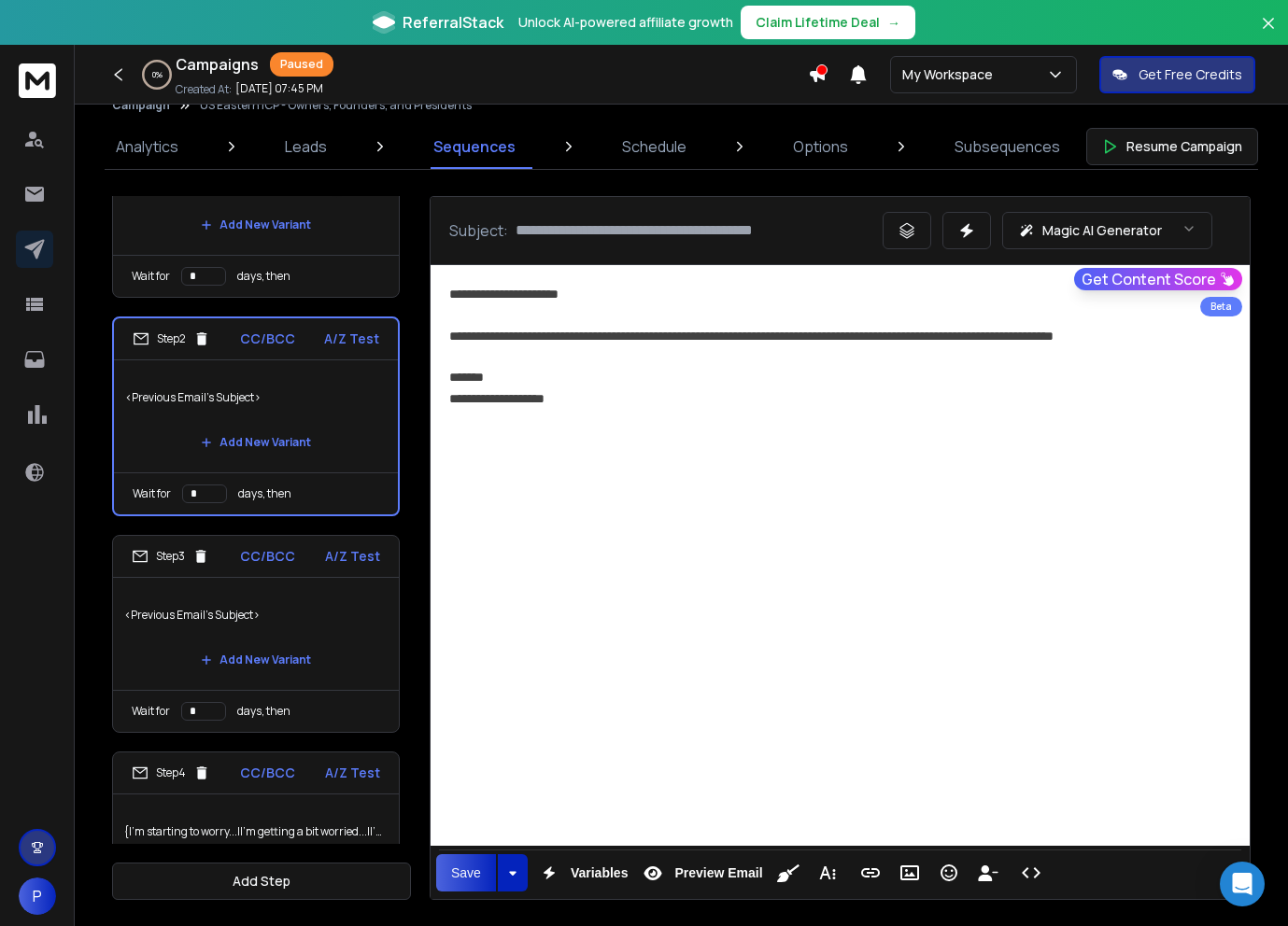
click at [221, 606] on p "<Previous Email's Subject>" at bounding box center [256, 614] width 263 height 52
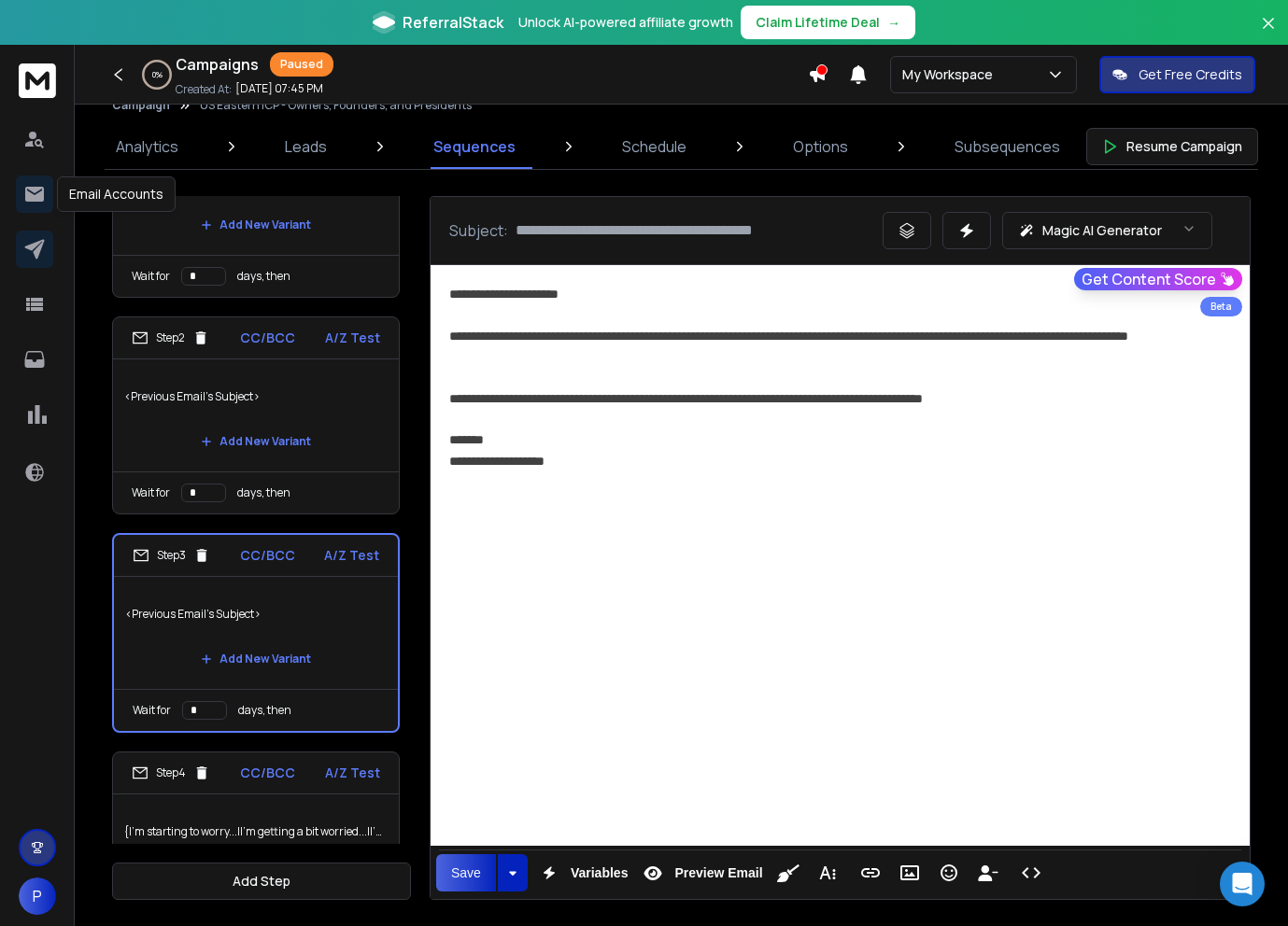
click at [47, 192] on link at bounding box center [34, 195] width 37 height 37
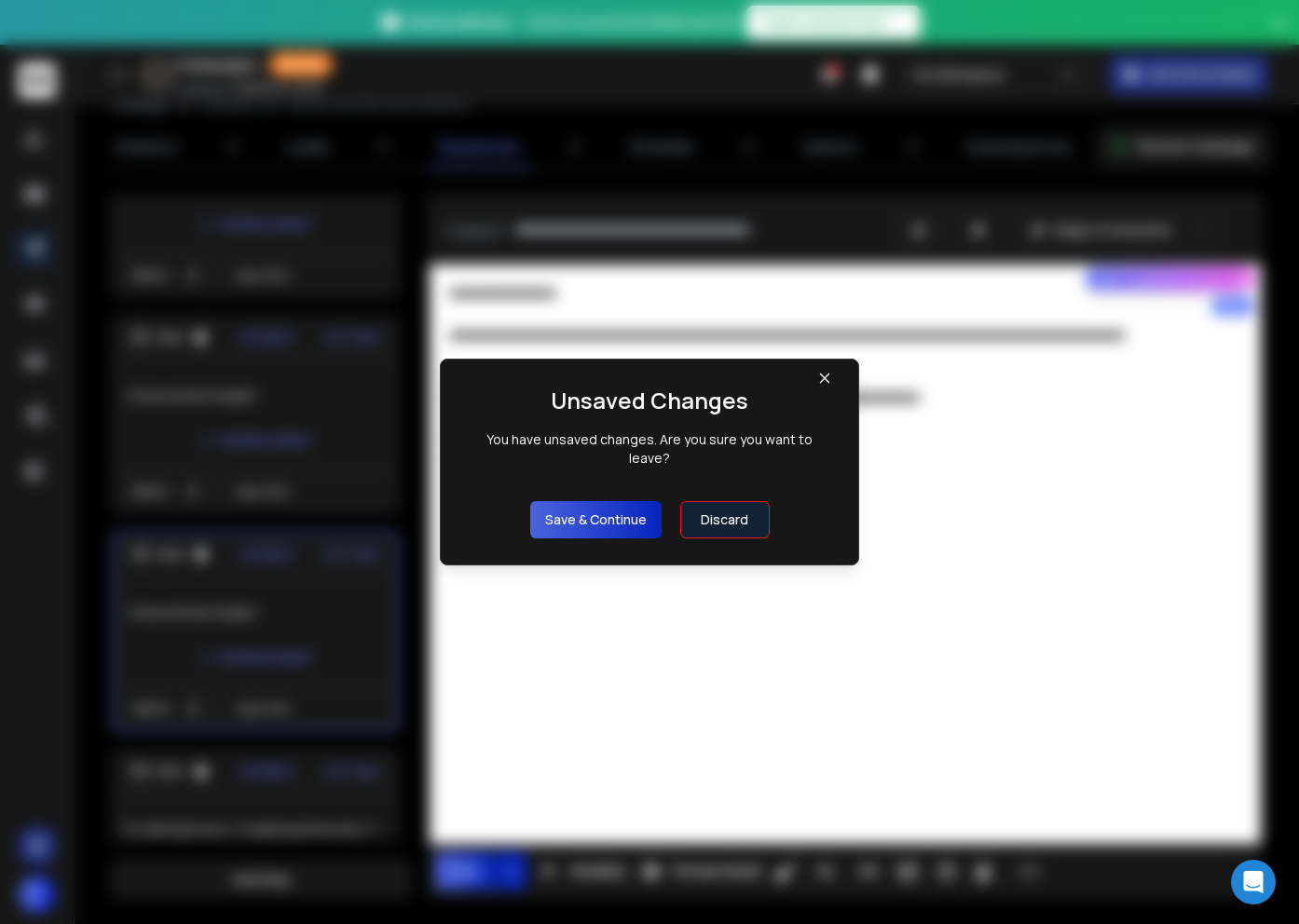
click at [698, 513] on button "Discard" at bounding box center [725, 520] width 89 height 37
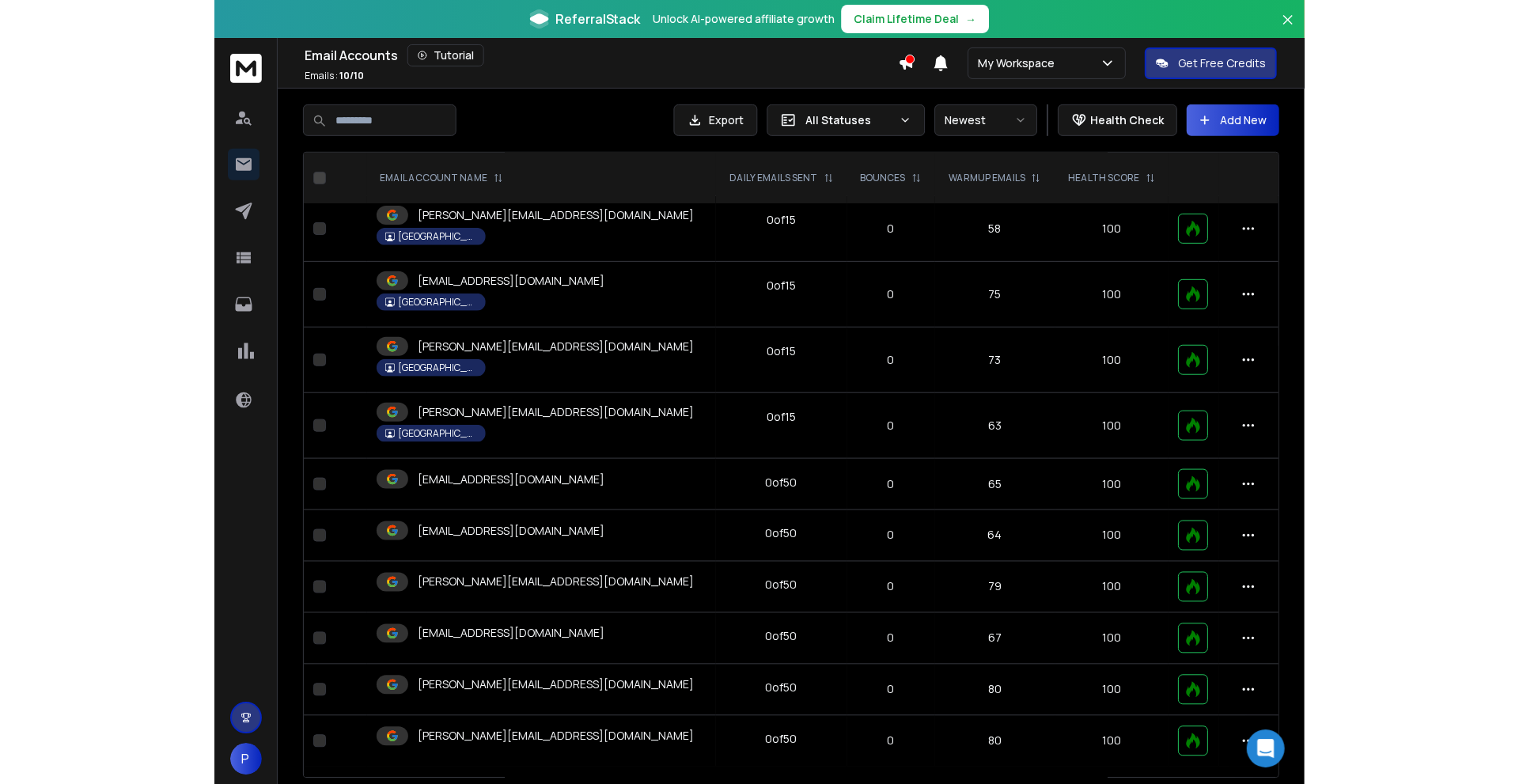
scroll to position [9, 0]
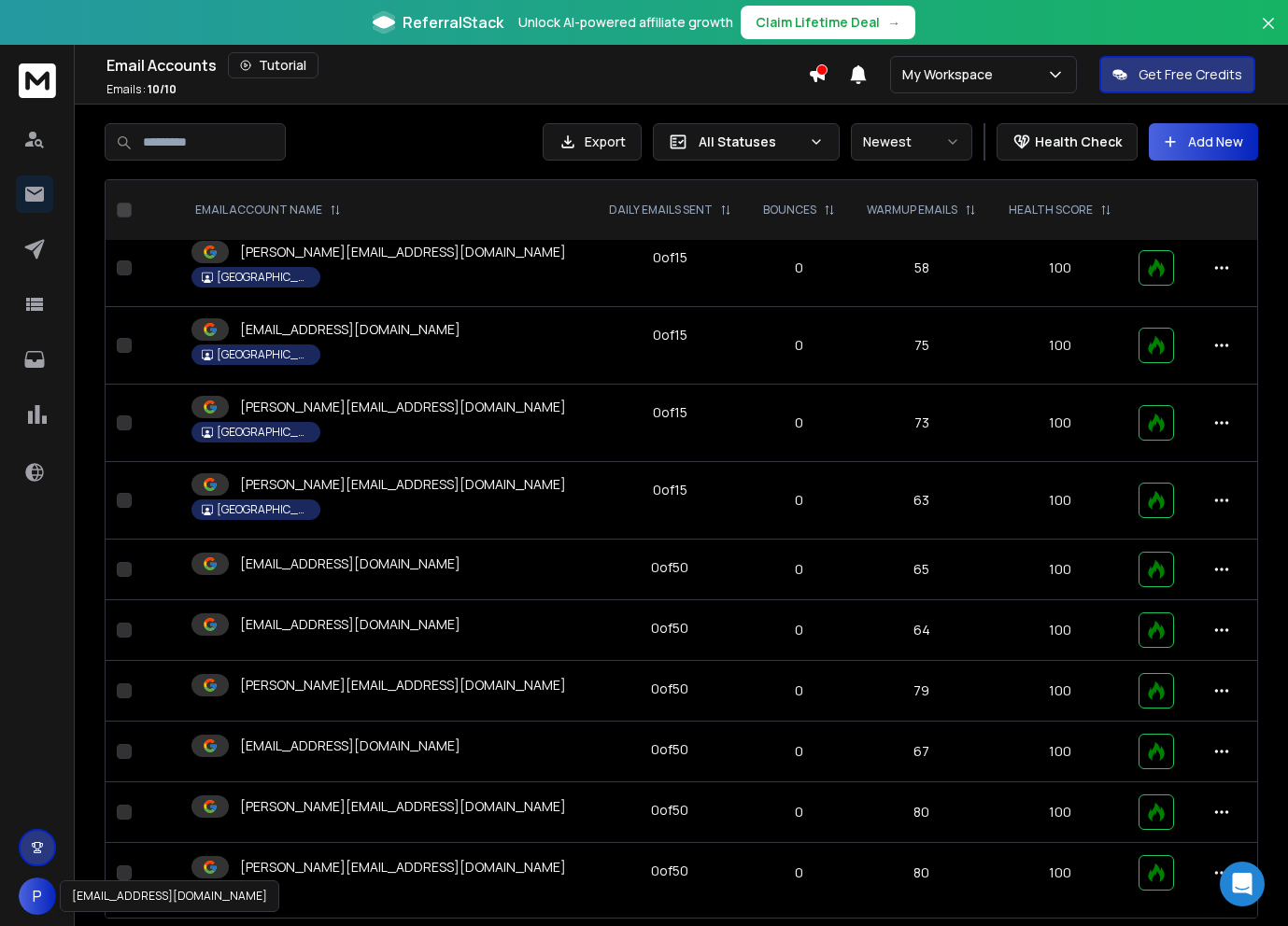
click at [41, 881] on span "P" at bounding box center [37, 897] width 37 height 37
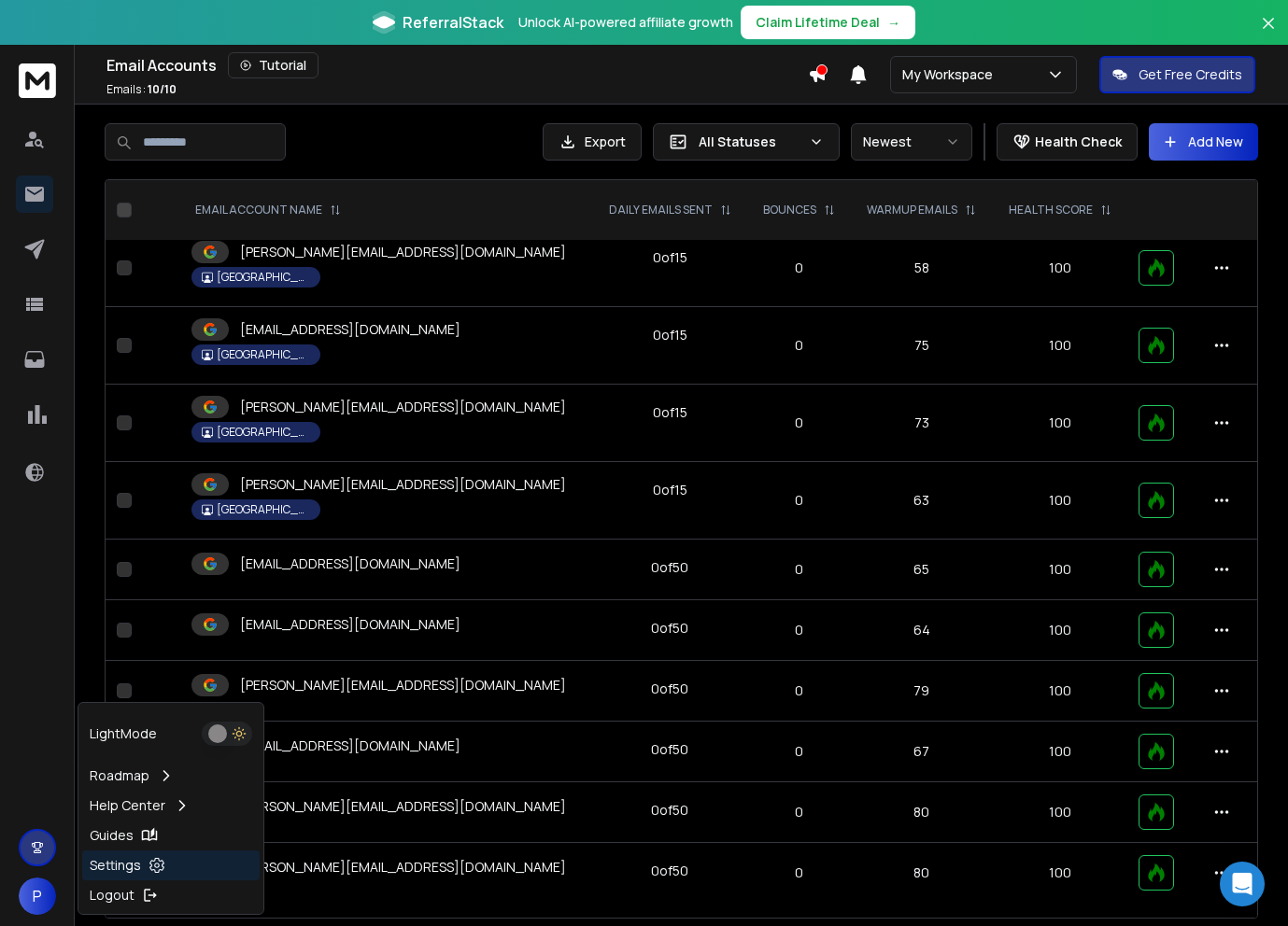
click at [171, 857] on div "Settings" at bounding box center [171, 866] width 178 height 29
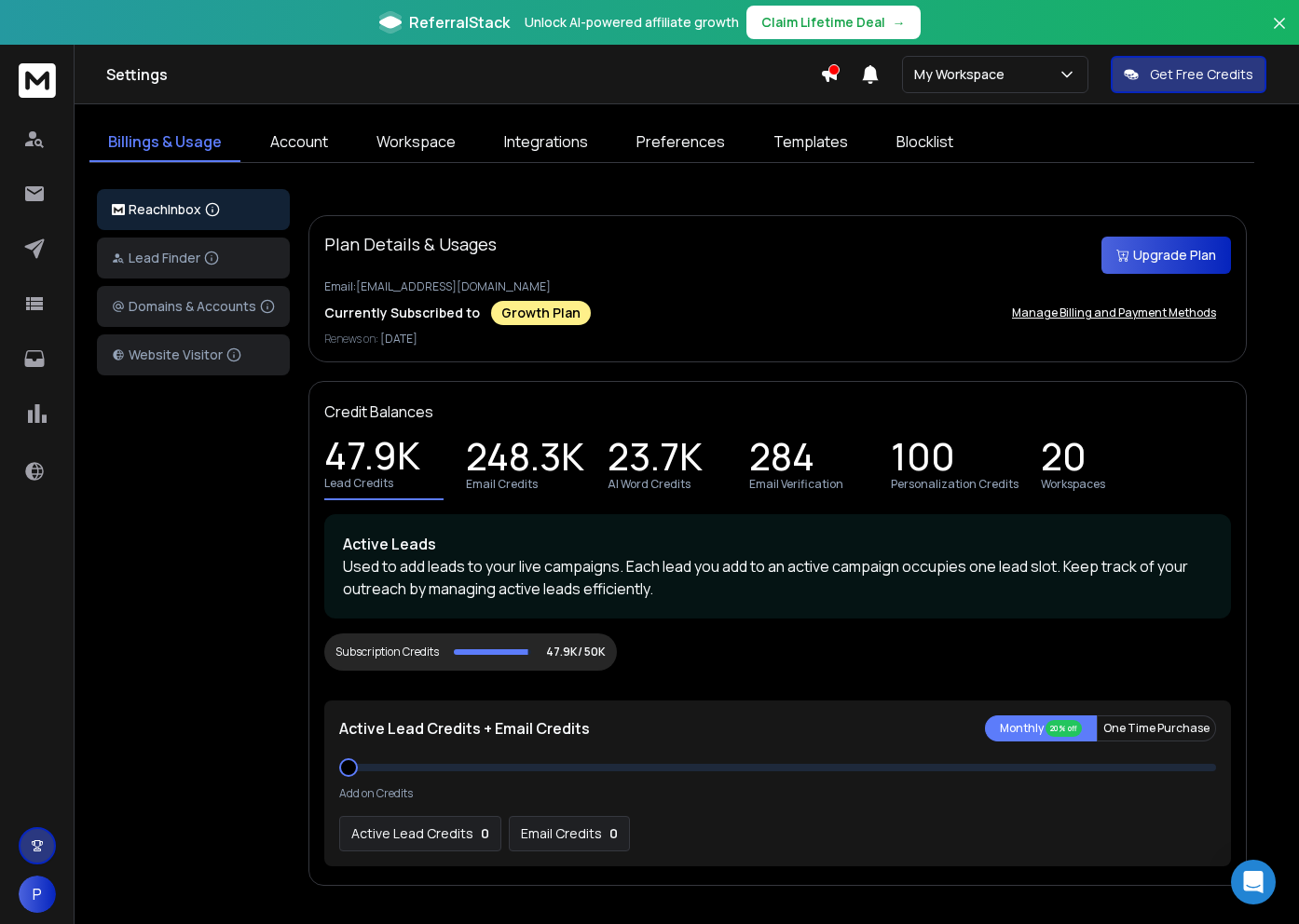
click at [294, 149] on link "Account" at bounding box center [299, 142] width 95 height 39
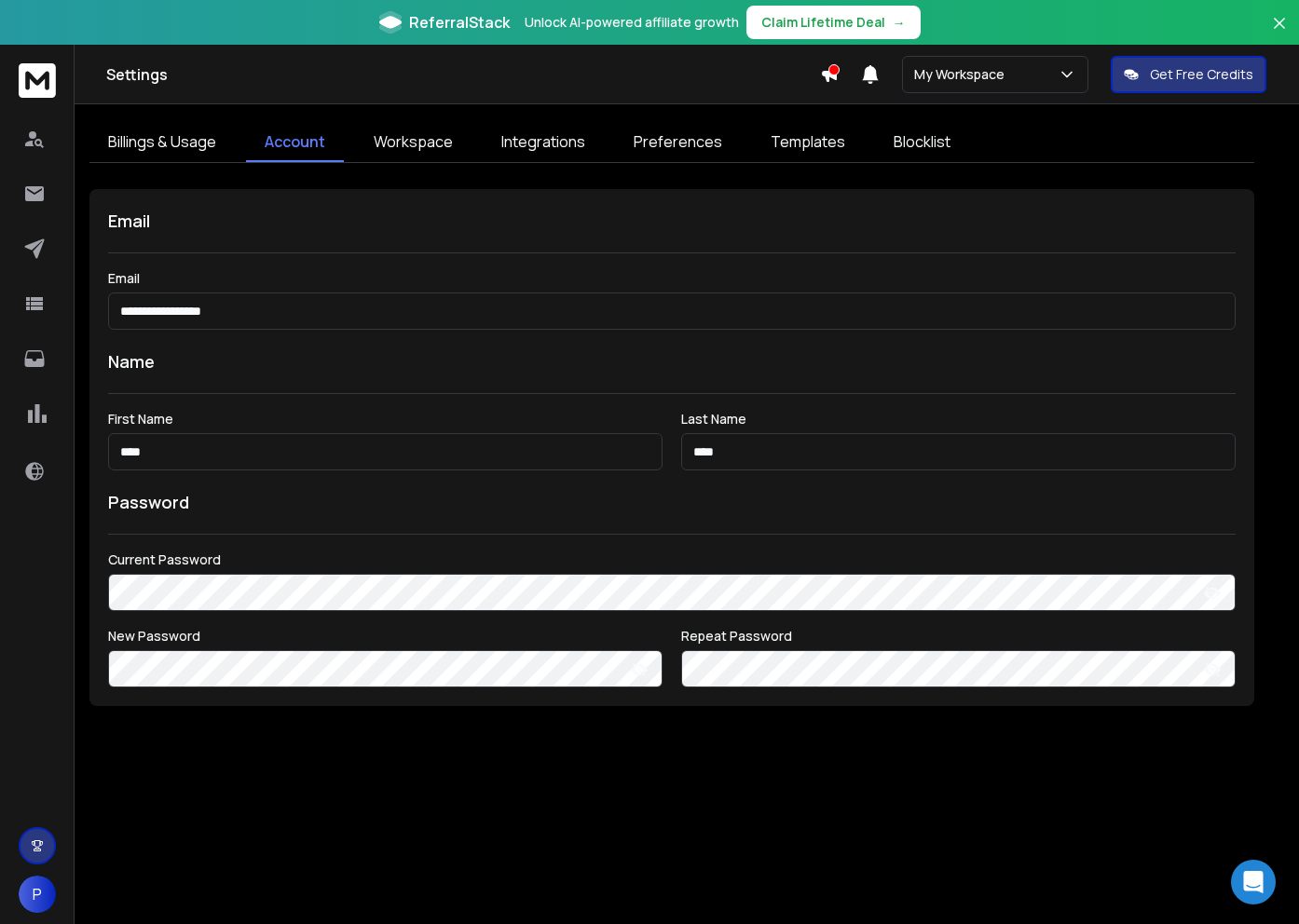
click at [402, 141] on link "Workspace" at bounding box center [413, 142] width 117 height 39
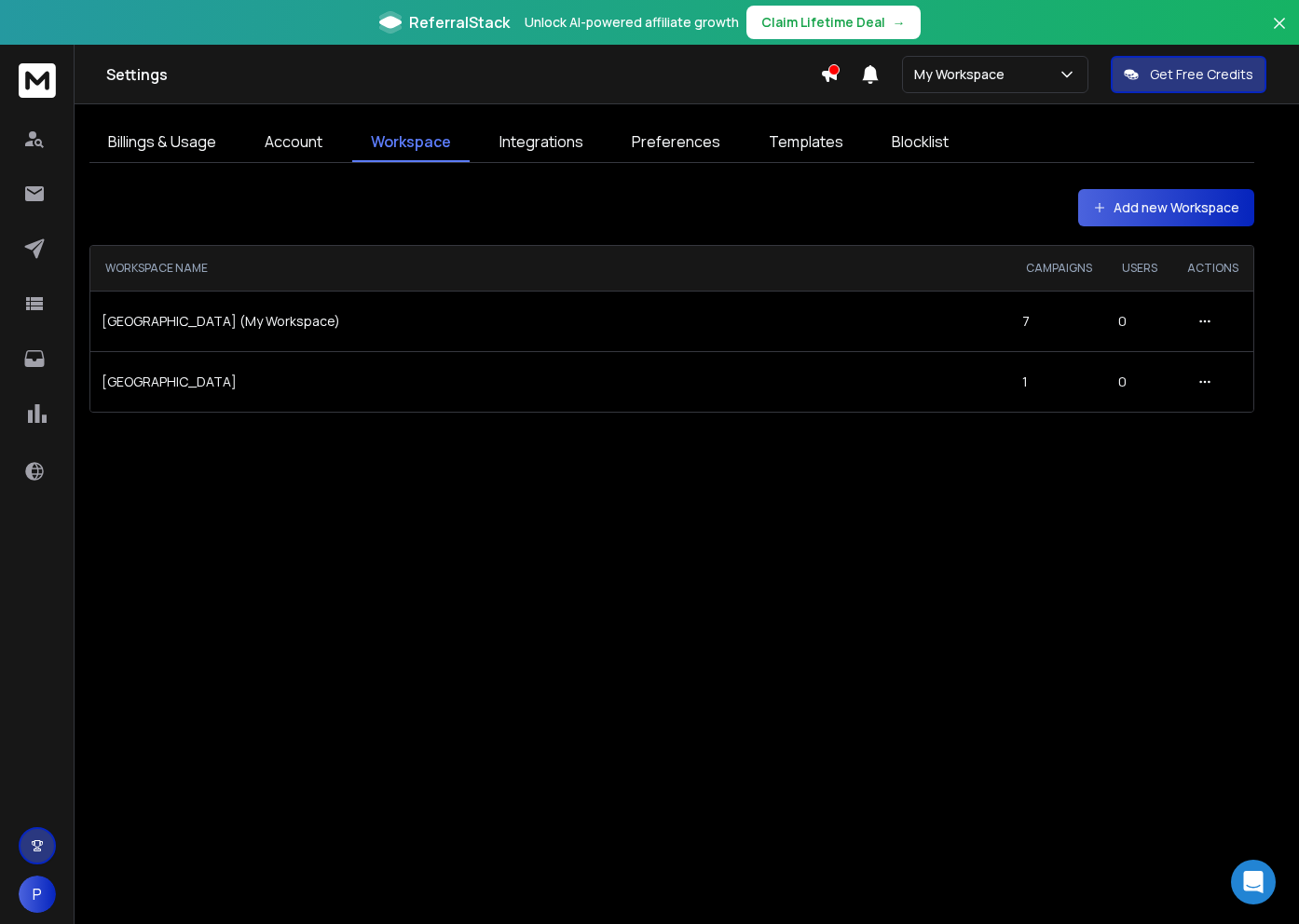
click at [656, 131] on link "Preferences" at bounding box center [676, 142] width 126 height 39
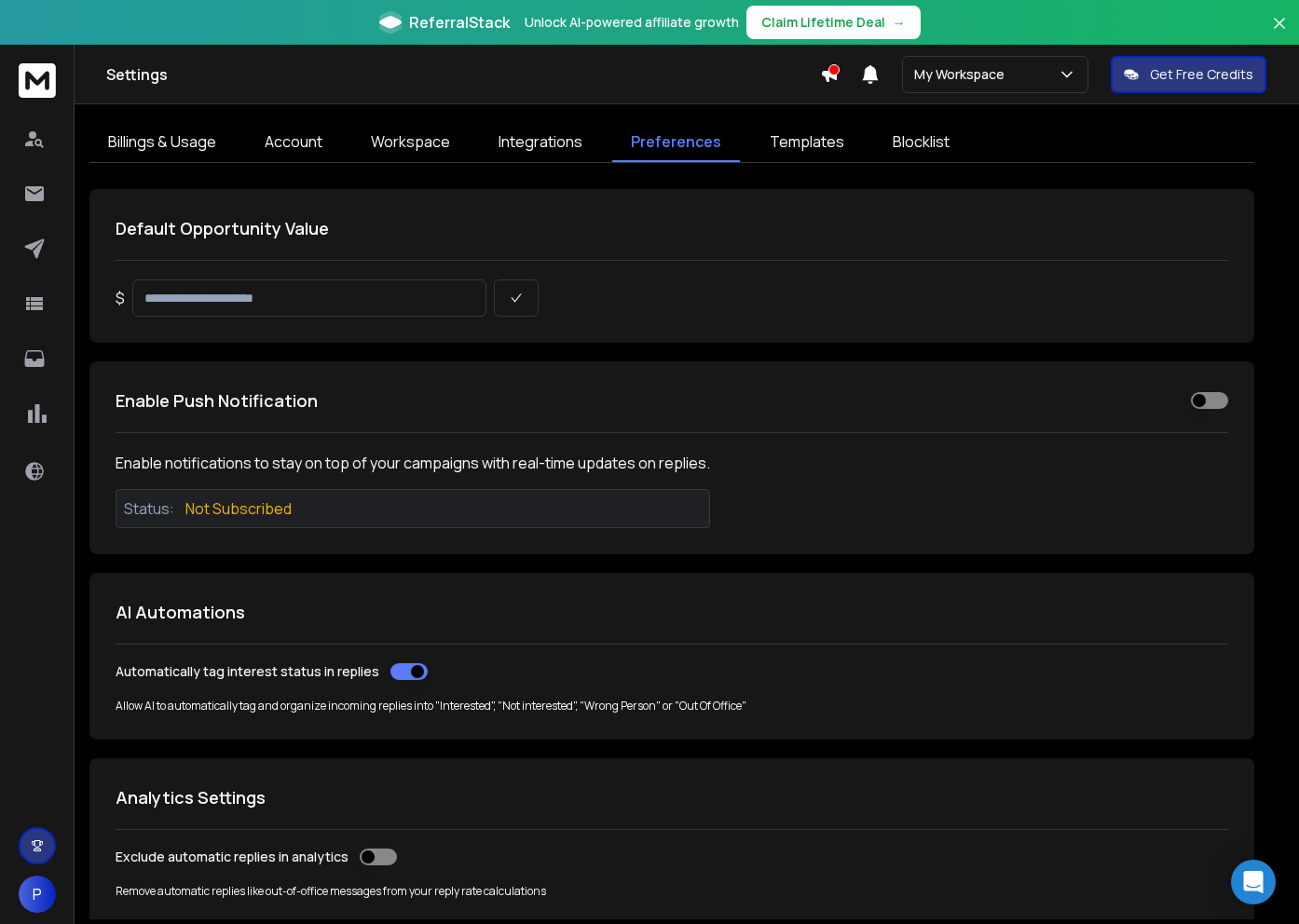
click at [562, 139] on link "Integrations" at bounding box center [541, 142] width 122 height 39
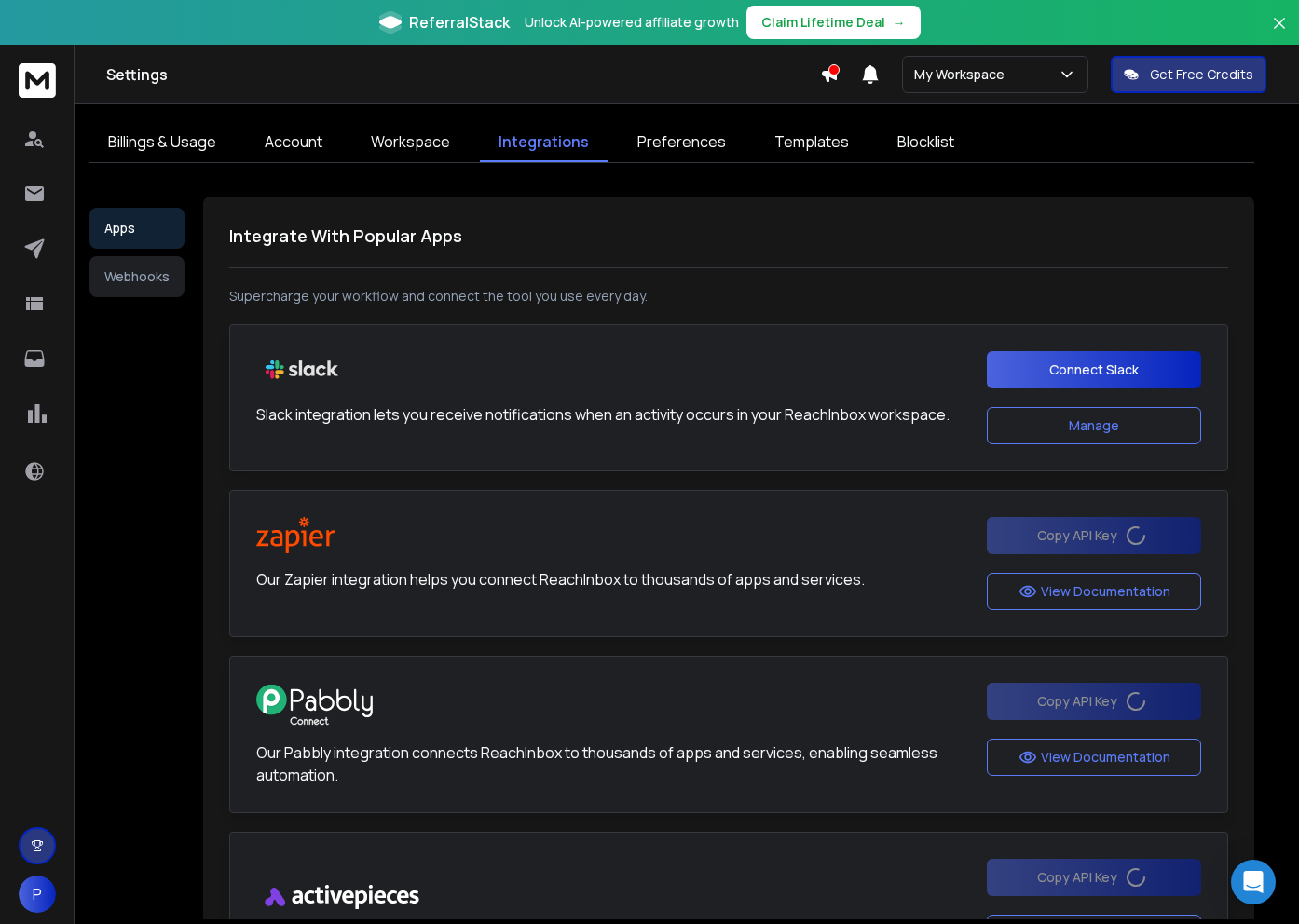
click at [702, 147] on link "Preferences" at bounding box center [682, 142] width 126 height 39
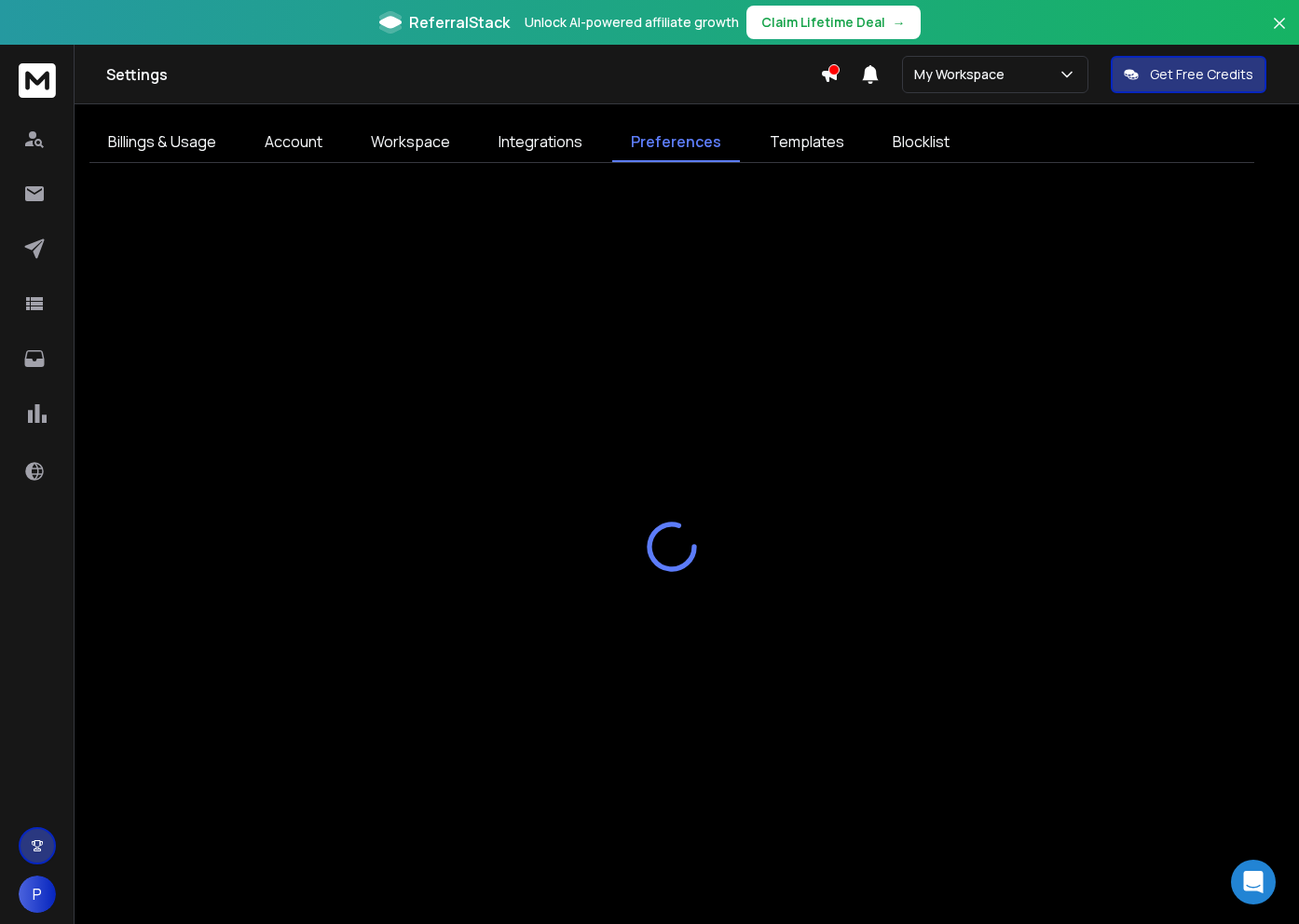
click at [812, 122] on div "Billings & Usage Account Workspace Integrations Preferences Templates Blocklist" at bounding box center [687, 521] width 1224 height 834
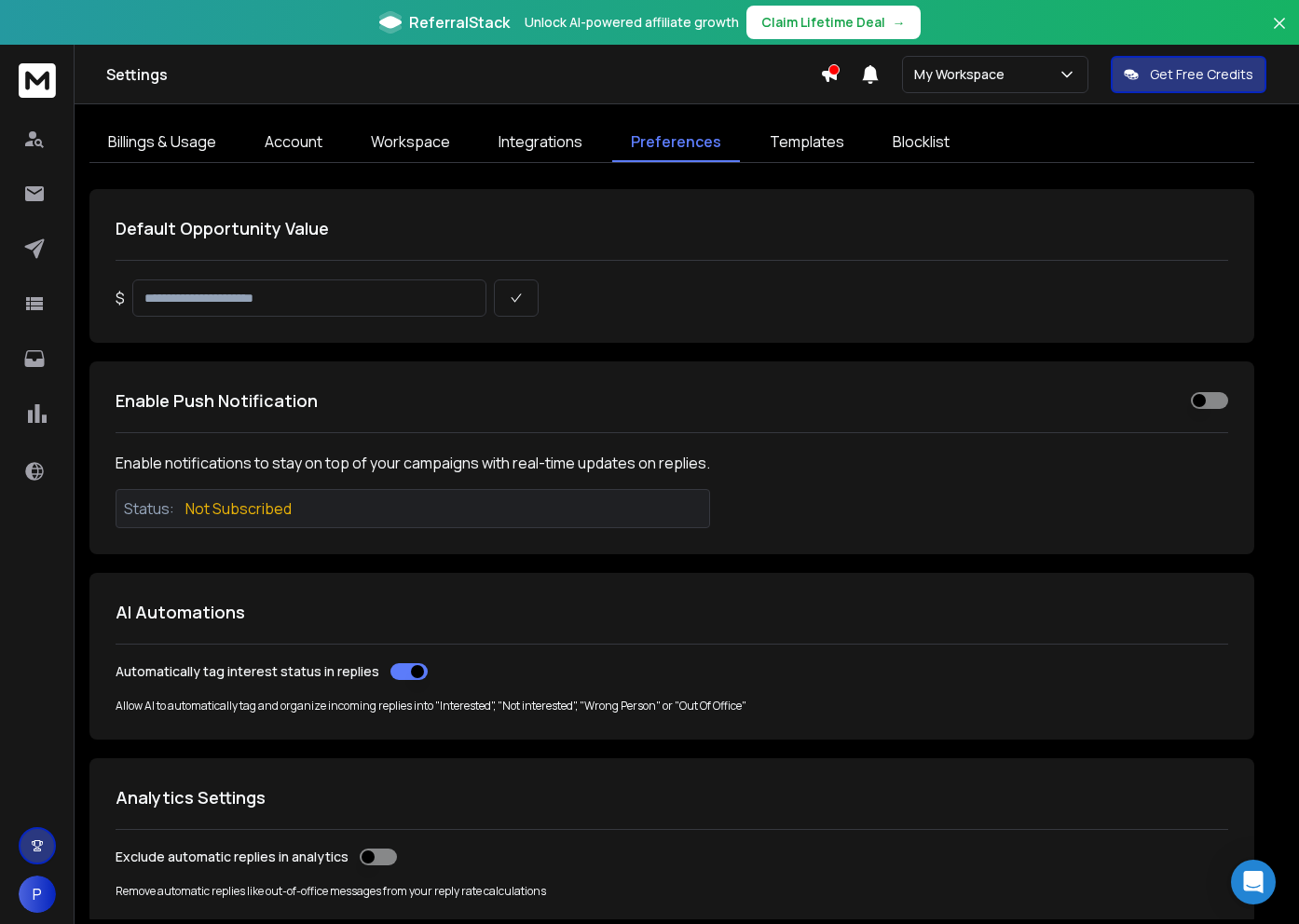
click at [312, 152] on link "Account" at bounding box center [293, 142] width 95 height 39
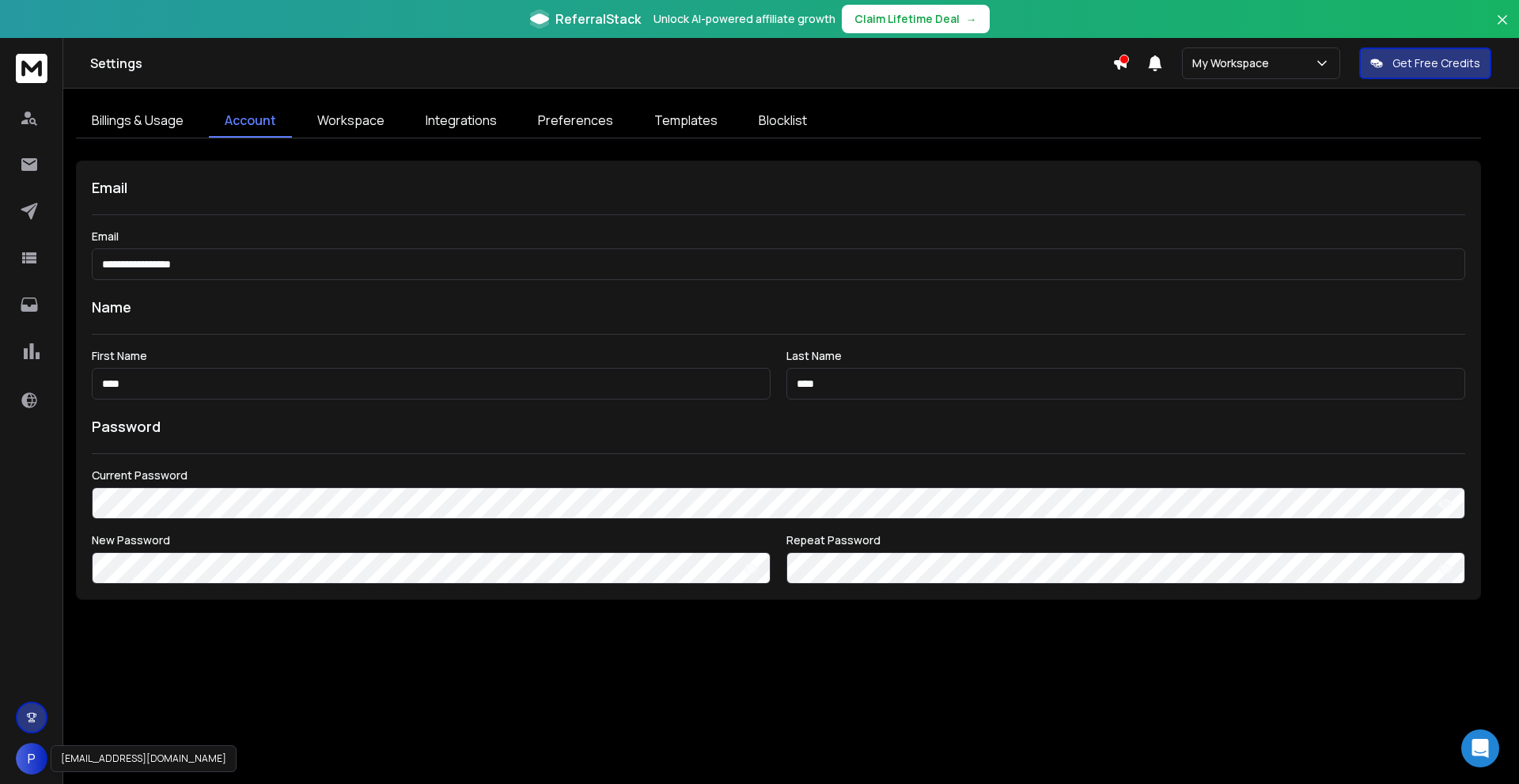
click at [32, 749] on span "P" at bounding box center [32, 758] width 32 height 32
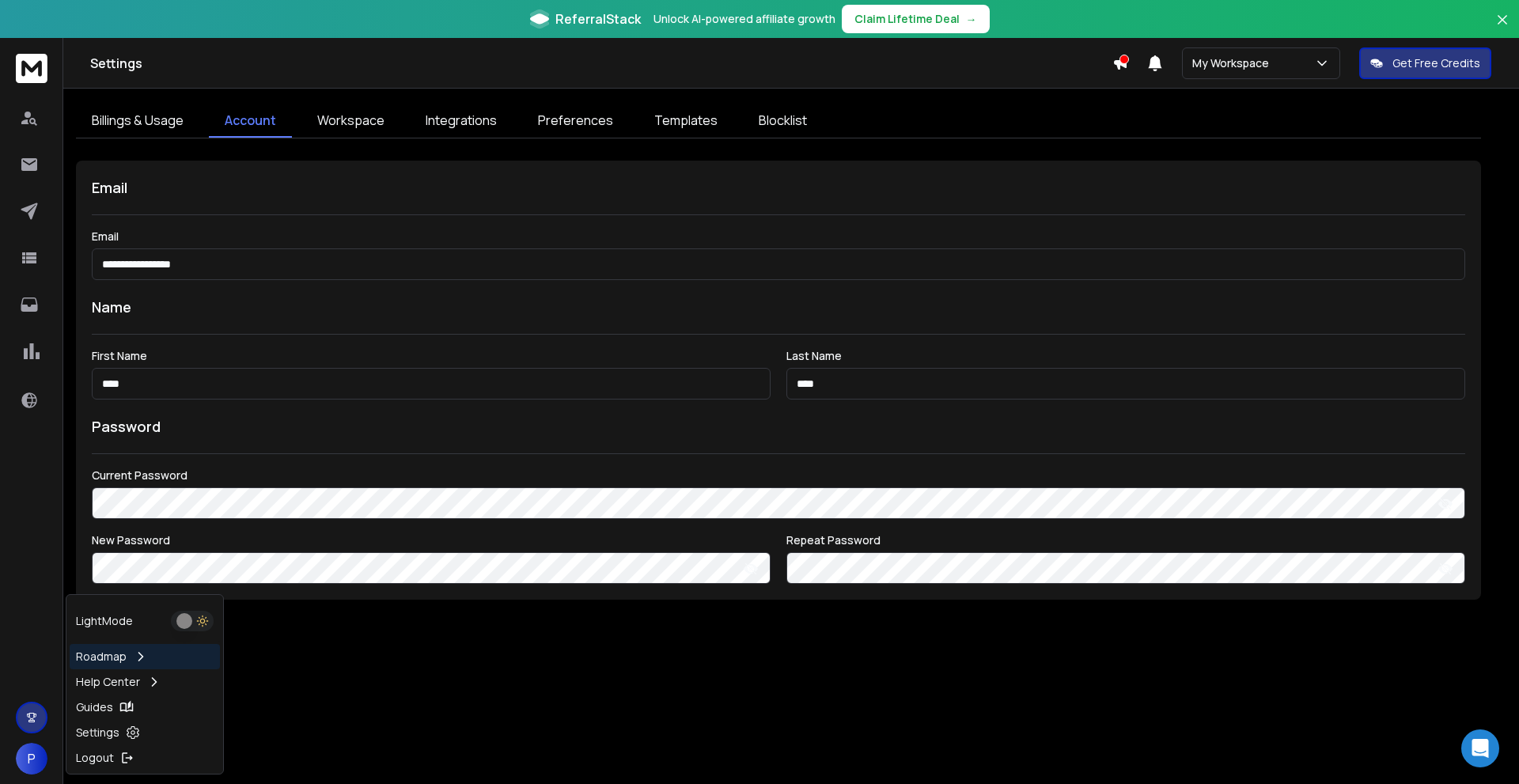
click at [134, 122] on link "Billings & Usage" at bounding box center [137, 121] width 123 height 33
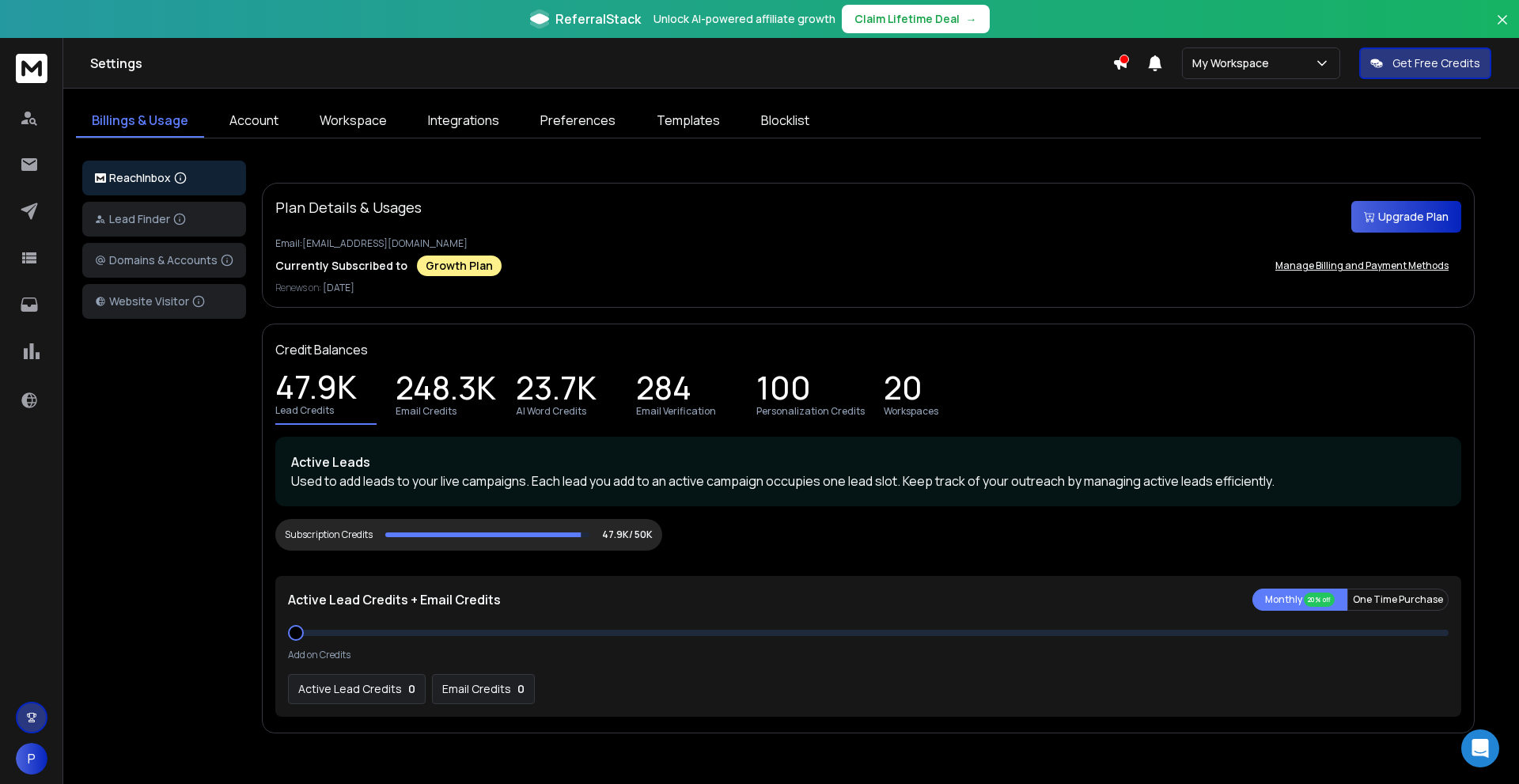
click at [1360, 270] on p "Manage Billing and Payment Methods" at bounding box center [1362, 265] width 173 height 12
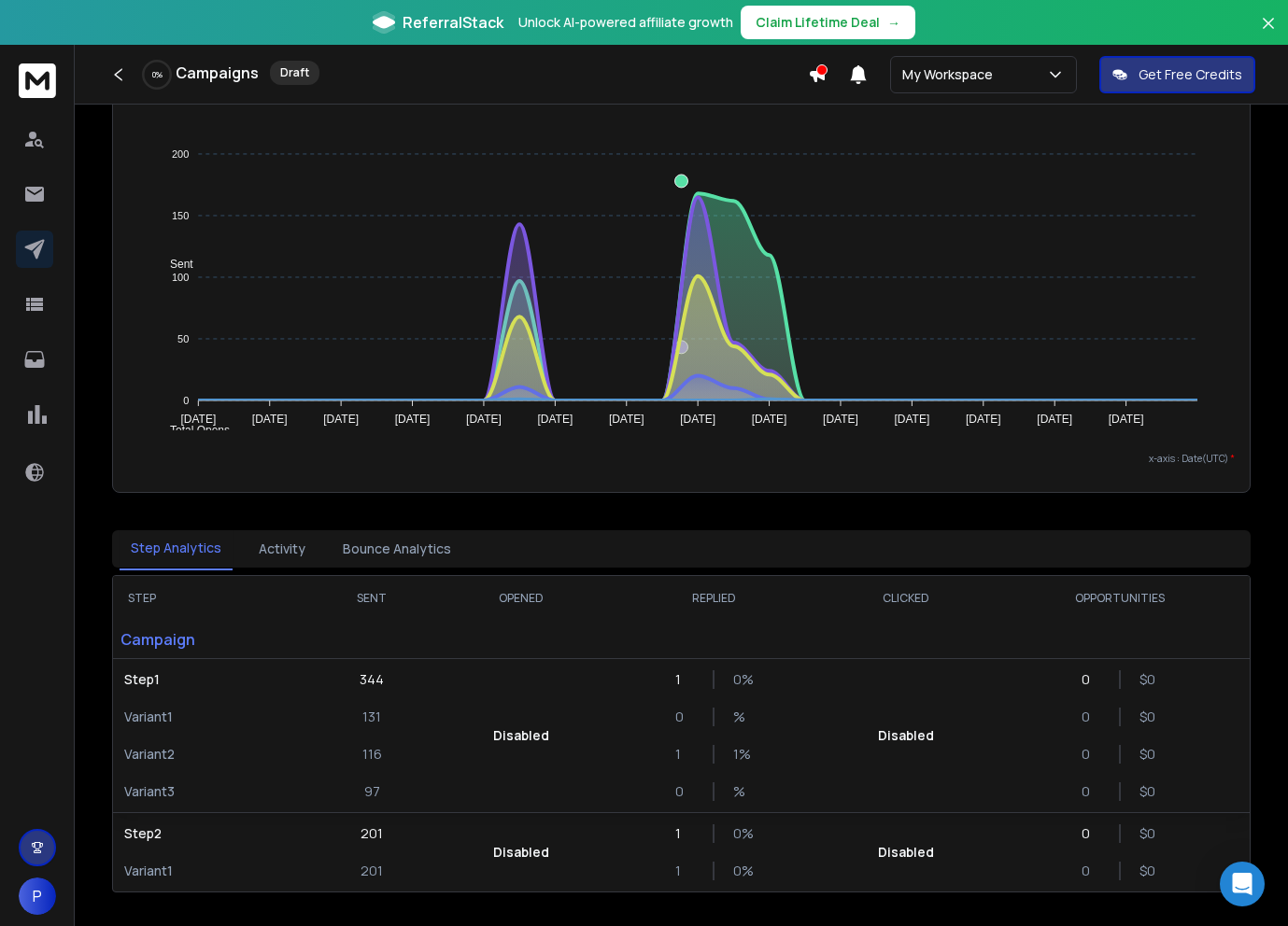
scroll to position [439, 0]
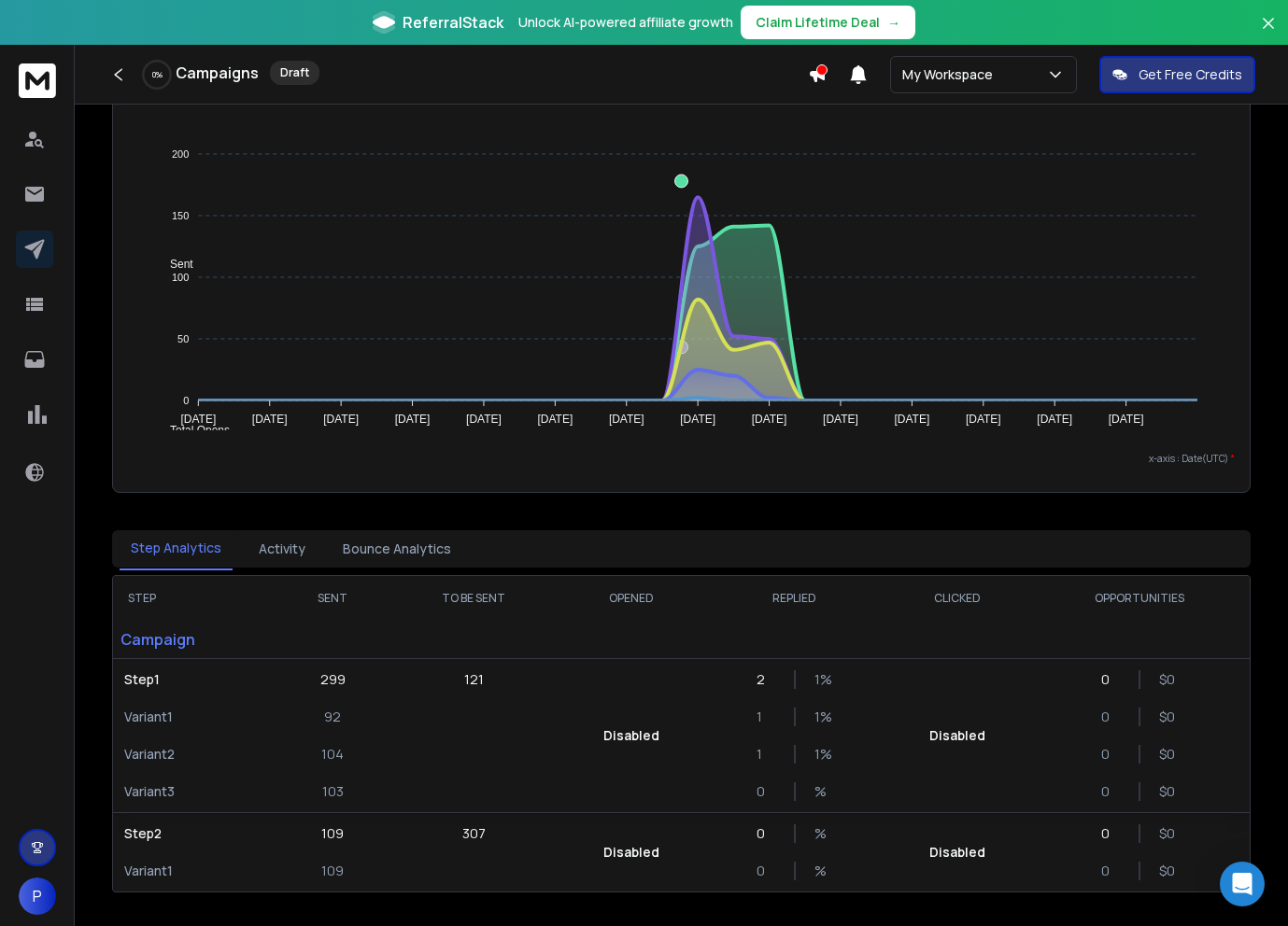
scroll to position [439, 0]
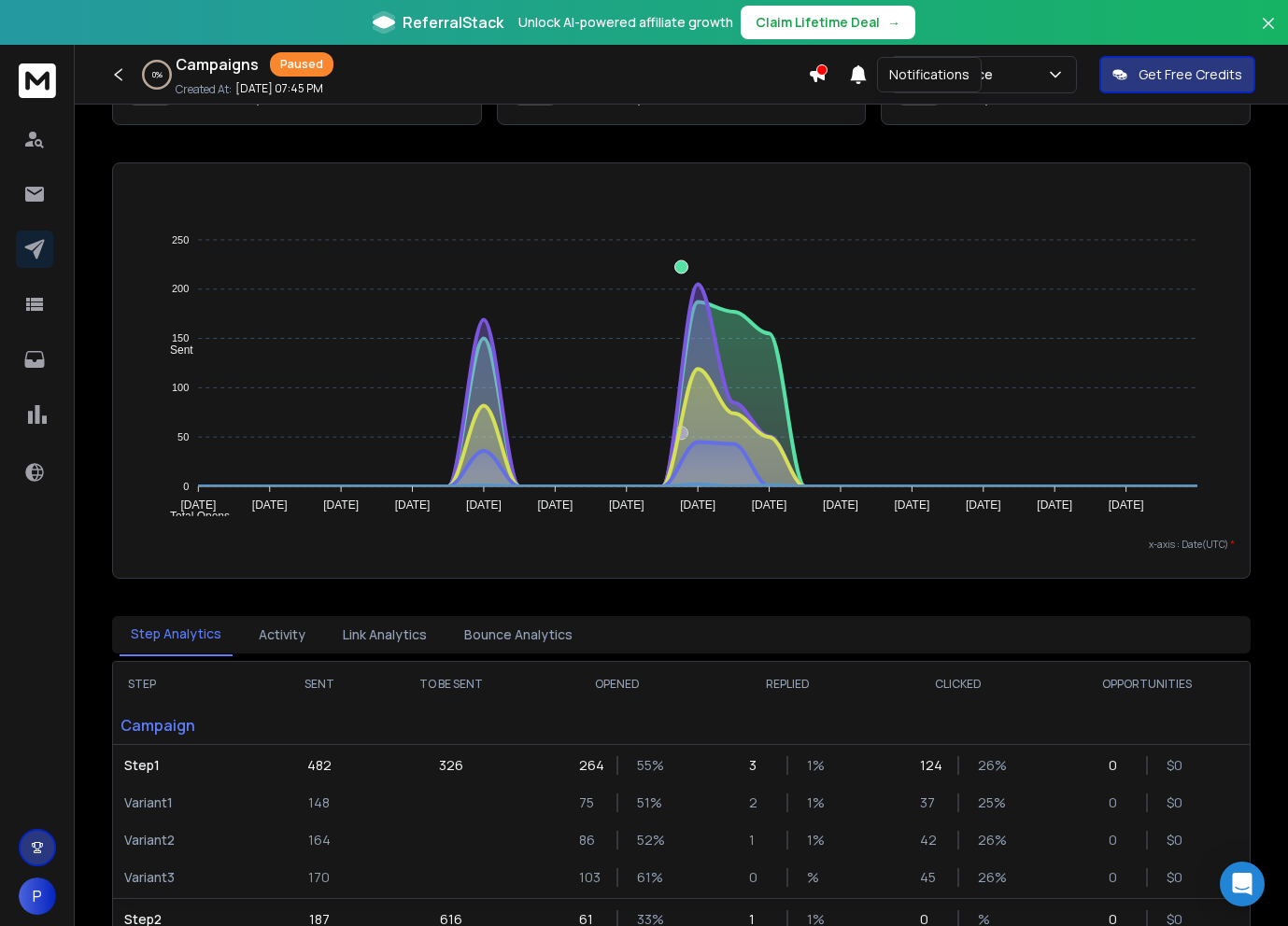
scroll to position [346, 0]
